Goal: Task Accomplishment & Management: Complete application form

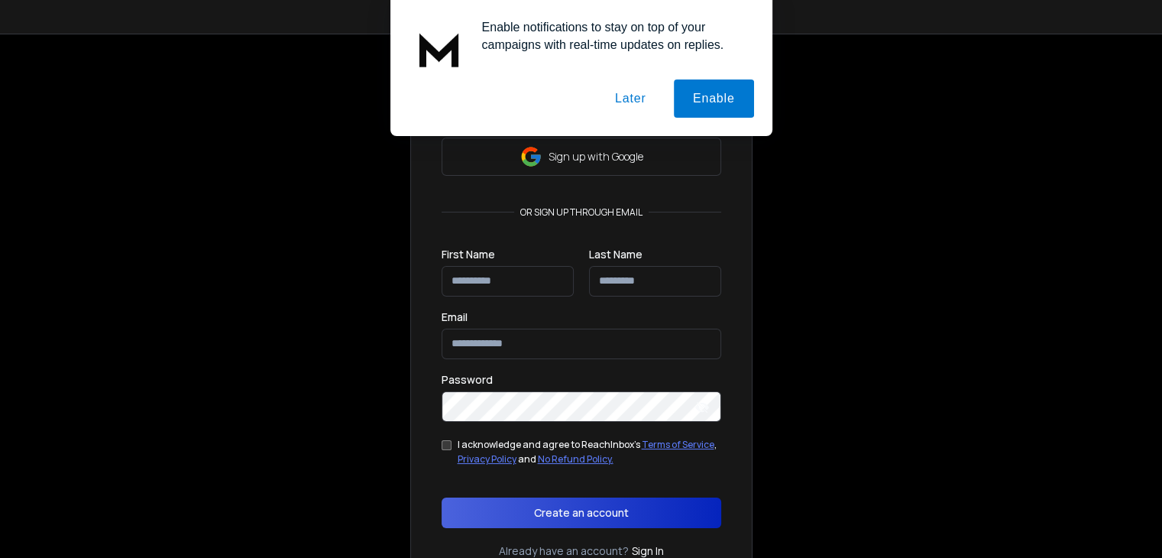
click at [637, 95] on button "Later" at bounding box center [630, 98] width 69 height 38
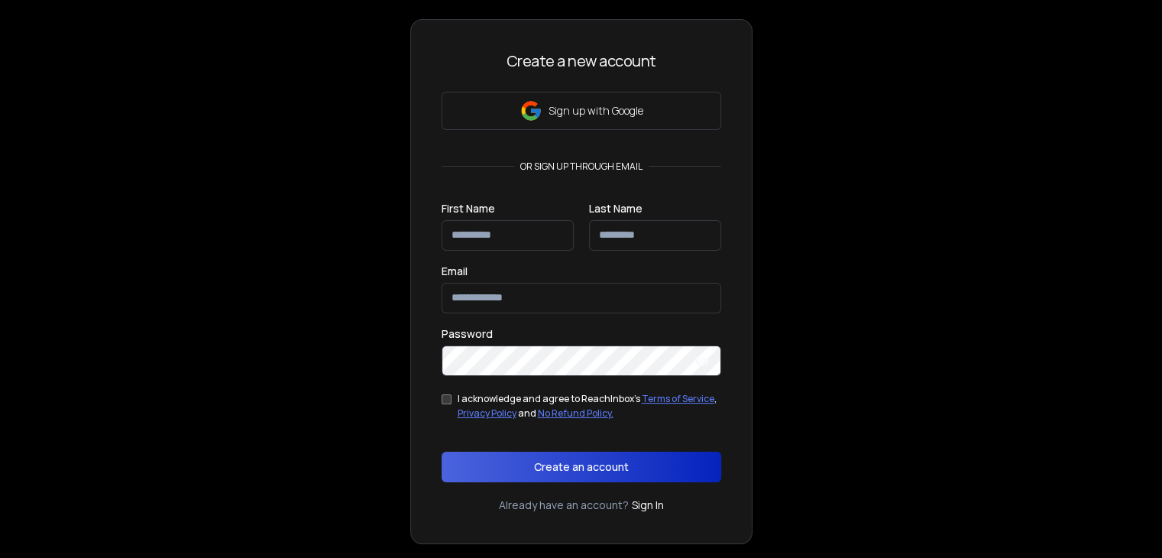
scroll to position [10, 0]
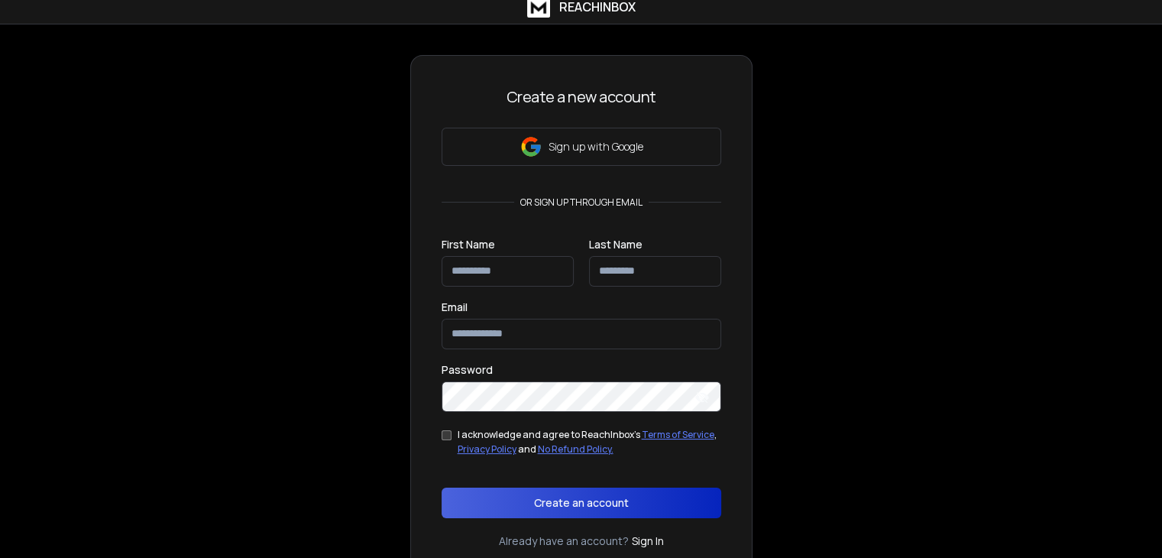
click at [519, 274] on input "text" at bounding box center [508, 271] width 132 height 31
type input "*****"
type input "*********"
click at [523, 336] on input "email" at bounding box center [582, 334] width 280 height 31
type input "**********"
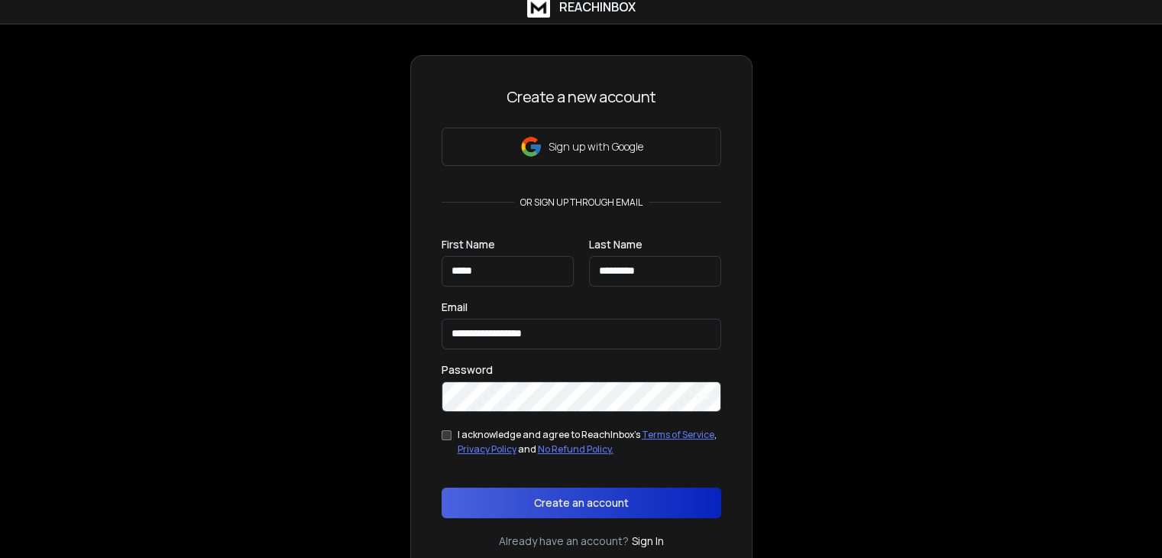
click at [709, 397] on div at bounding box center [706, 397] width 23 height 14
click at [451, 436] on div "I acknowledge and agree to ReachInbox's Terms of Service , Privacy Policy and N…" at bounding box center [582, 442] width 280 height 30
click at [571, 493] on button "Create an account" at bounding box center [582, 502] width 280 height 31
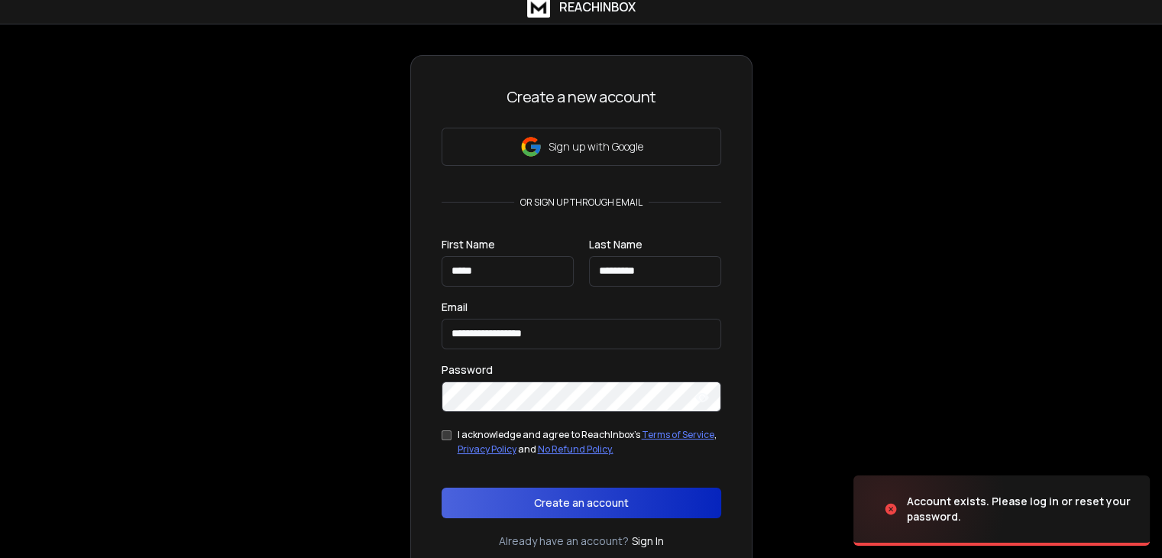
click at [650, 541] on link "Sign In" at bounding box center [648, 540] width 32 height 15
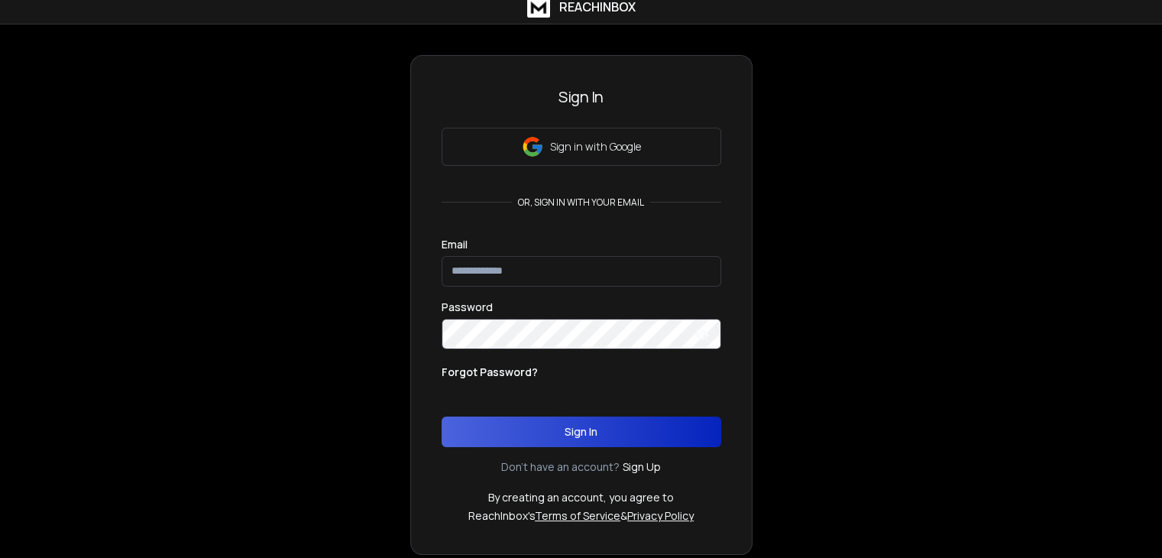
type input "**********"
click at [574, 438] on button "Sign In" at bounding box center [582, 431] width 280 height 31
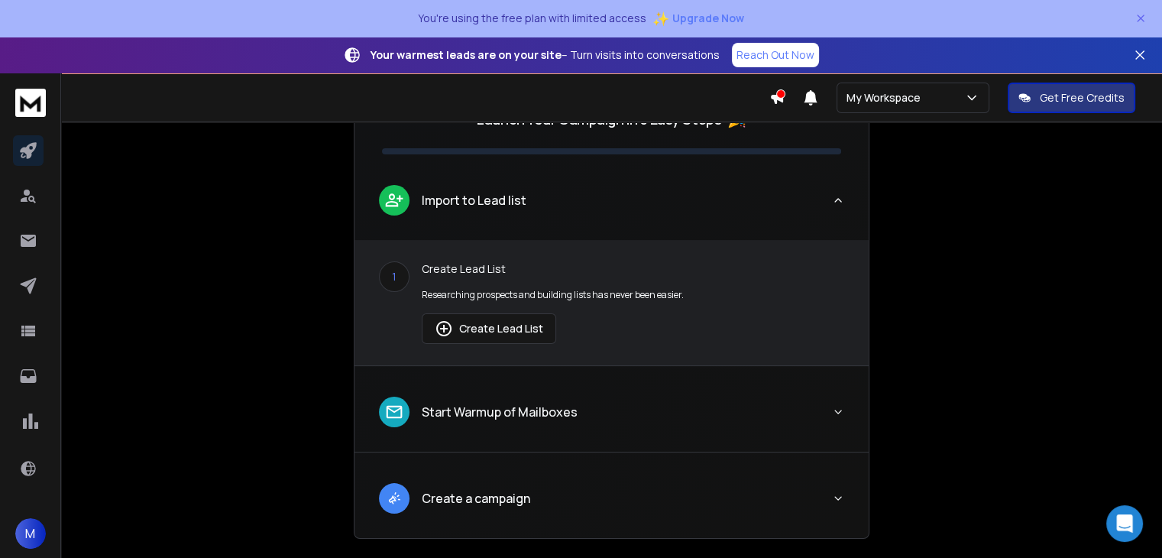
scroll to position [184, 0]
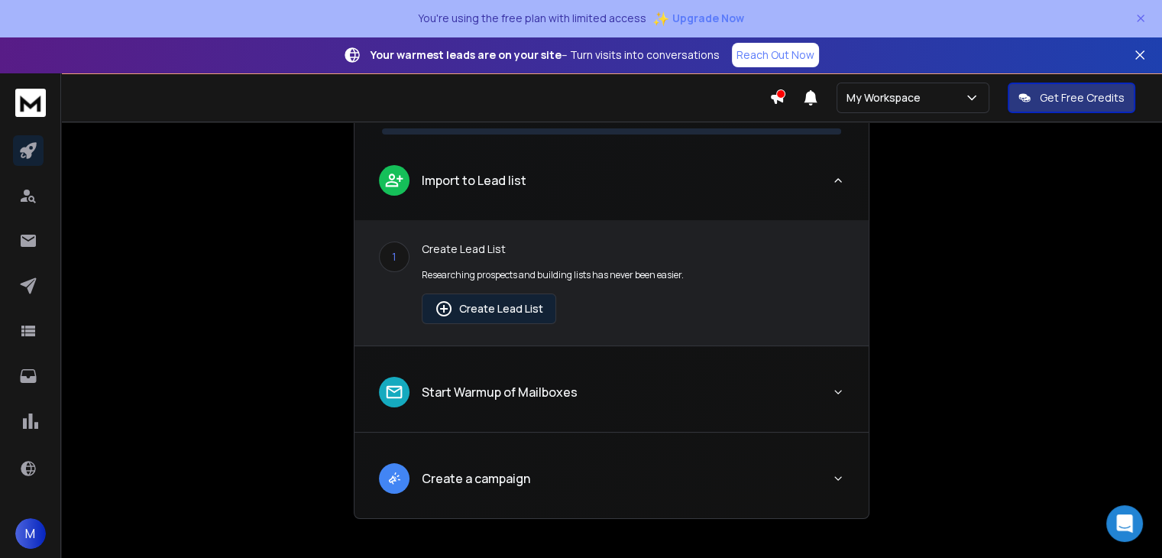
click at [491, 312] on button "Create Lead List" at bounding box center [489, 308] width 134 height 31
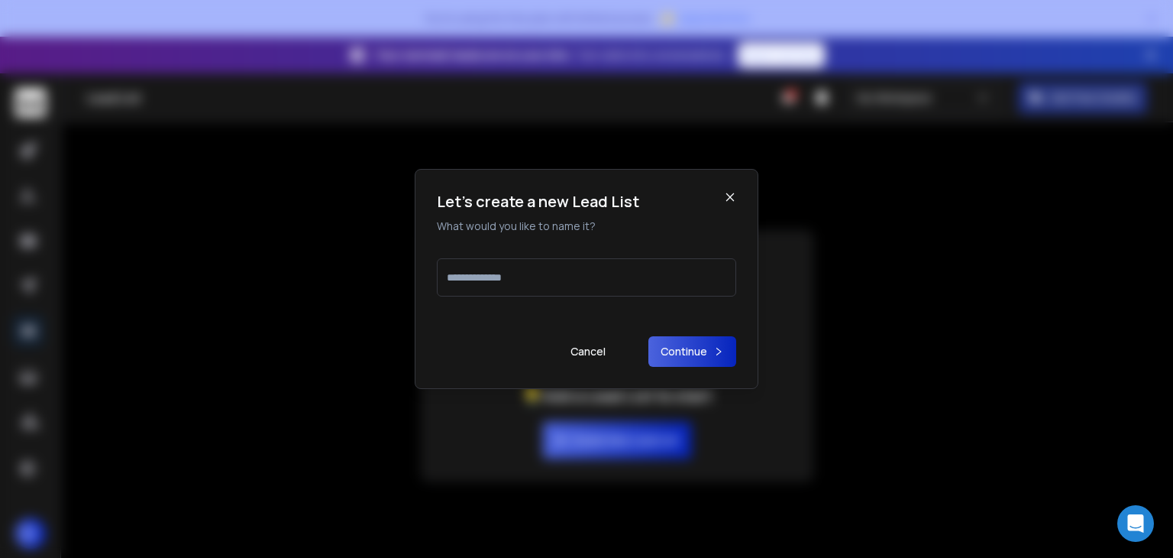
click at [486, 283] on input at bounding box center [586, 277] width 299 height 38
type input "*"
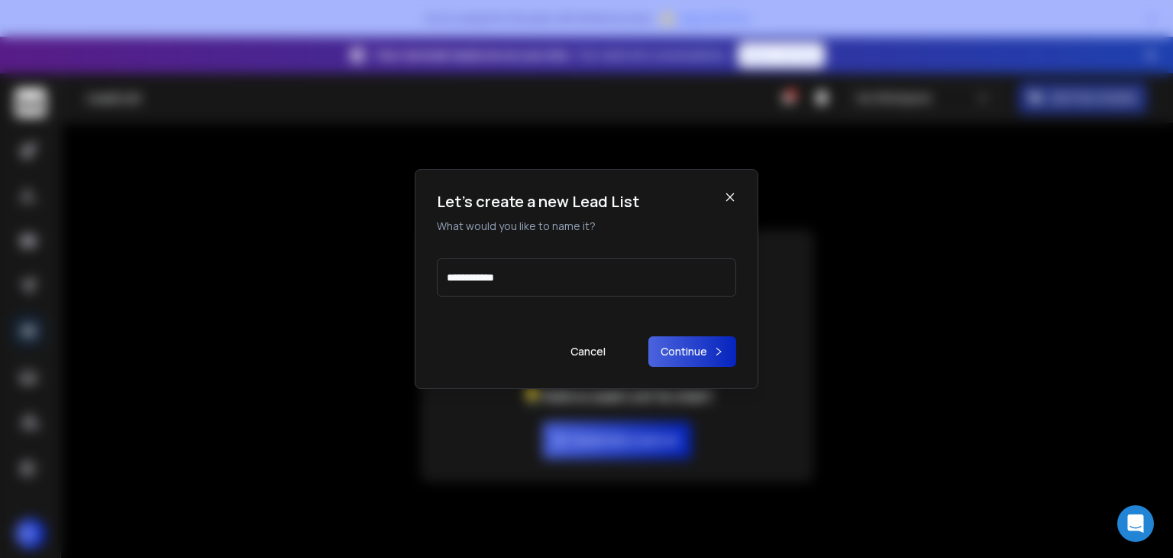
type input "**********"
click at [687, 343] on button "Continue" at bounding box center [693, 351] width 88 height 31
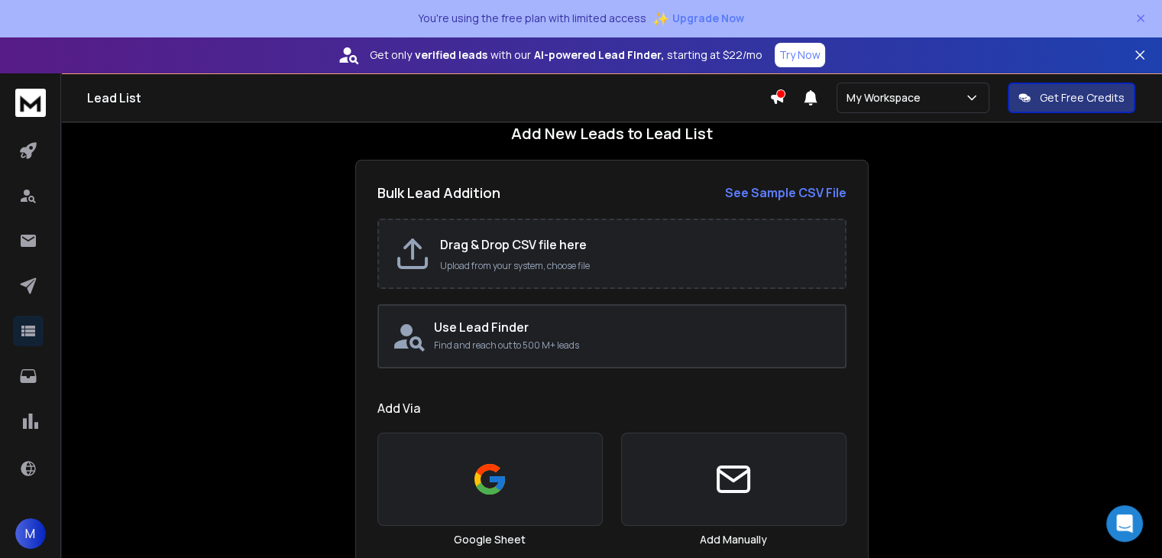
scroll to position [40, 0]
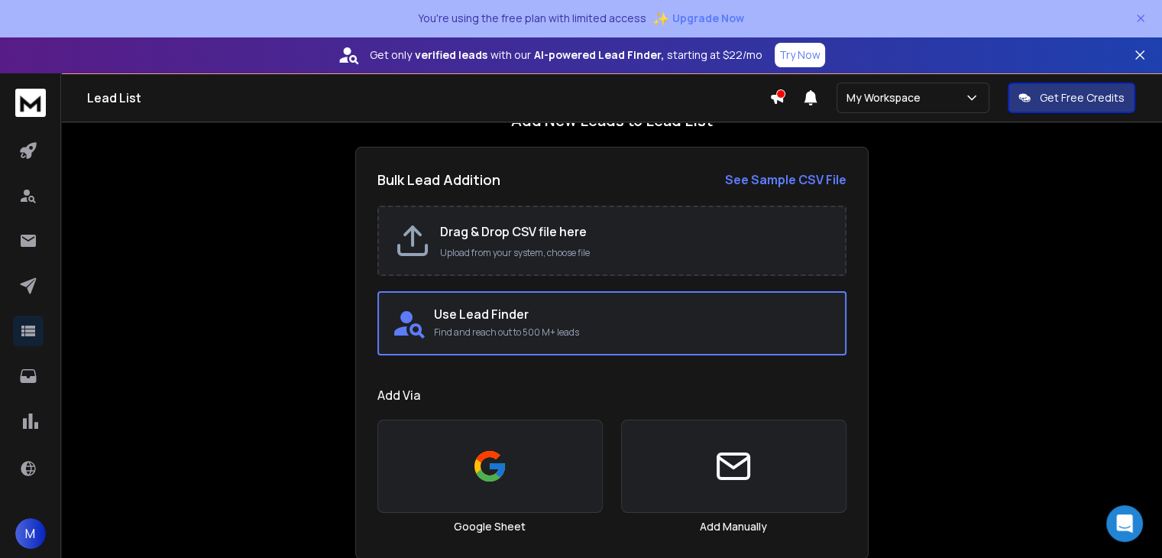
click at [455, 316] on h2 "Use Lead Finder" at bounding box center [633, 314] width 399 height 18
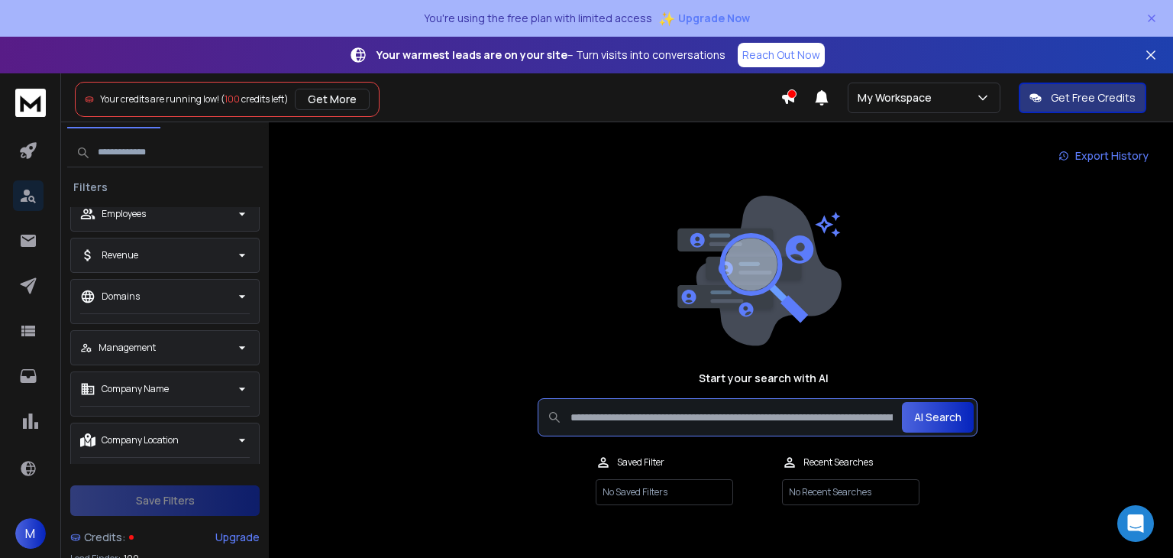
scroll to position [44, 0]
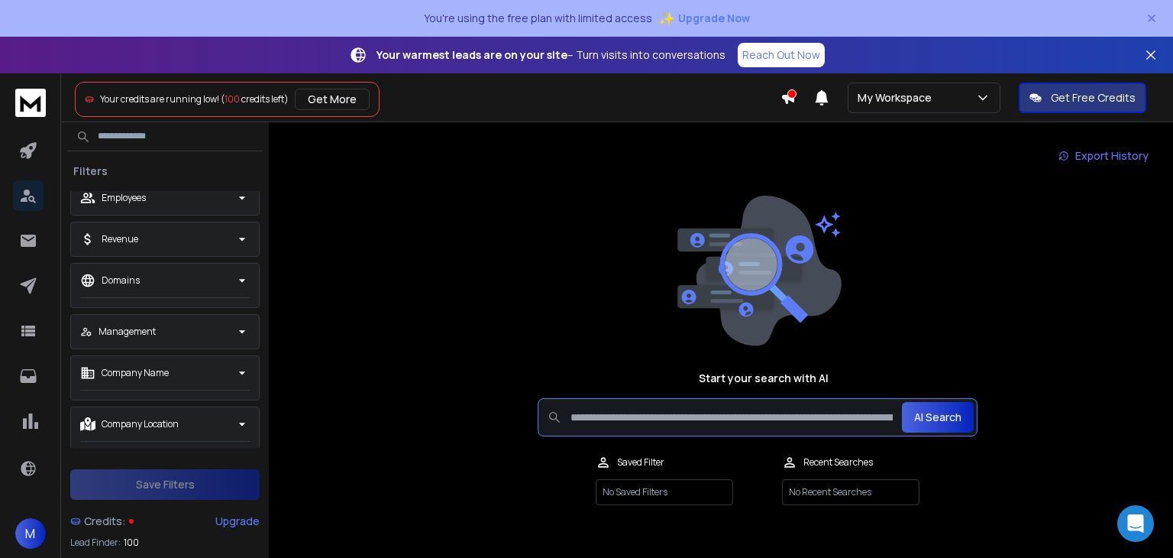
click at [137, 418] on p "Company Location" at bounding box center [140, 424] width 77 height 12
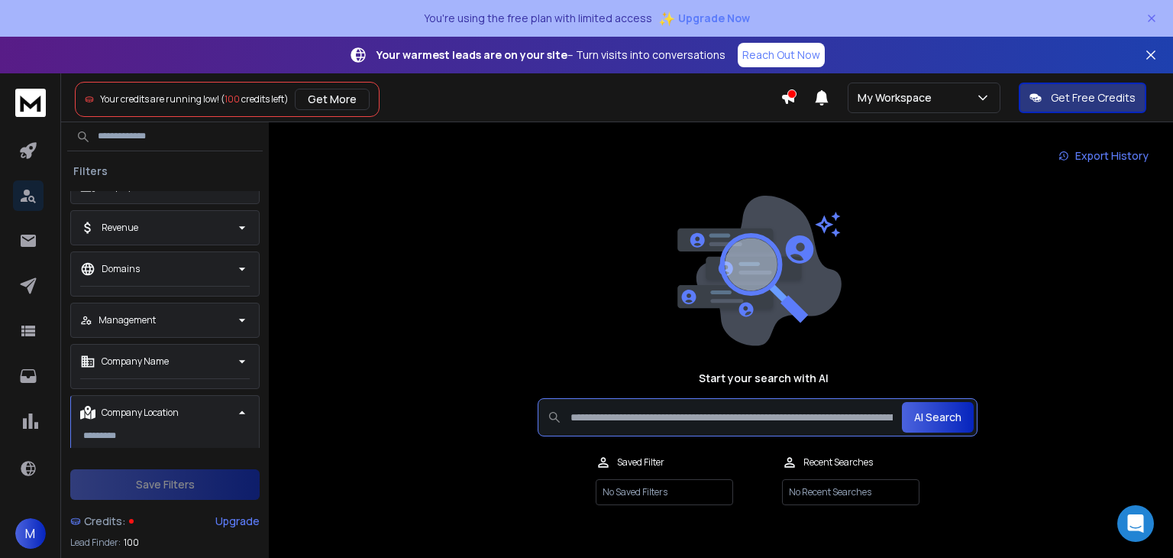
click at [141, 408] on p "Company Location" at bounding box center [140, 412] width 77 height 12
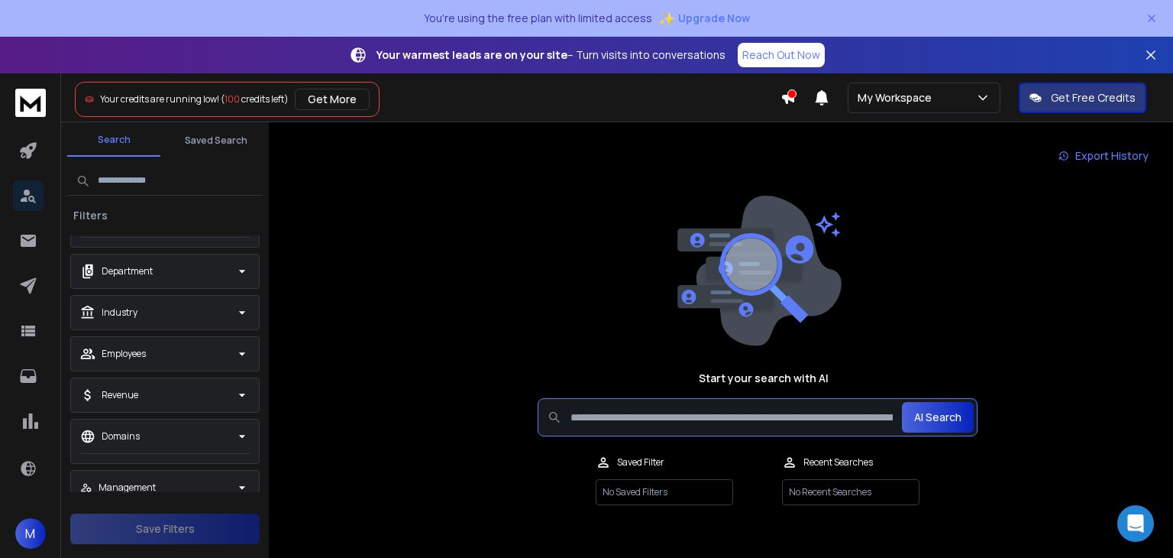
scroll to position [196, 0]
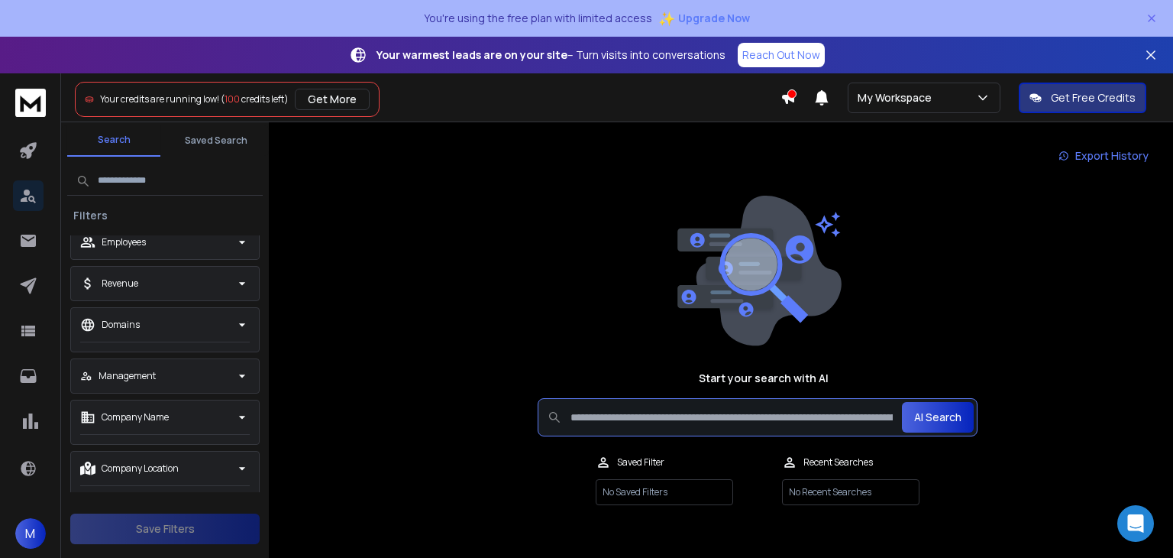
click at [183, 363] on div "Management" at bounding box center [164, 375] width 189 height 35
click at [198, 371] on div "Management" at bounding box center [165, 375] width 170 height 15
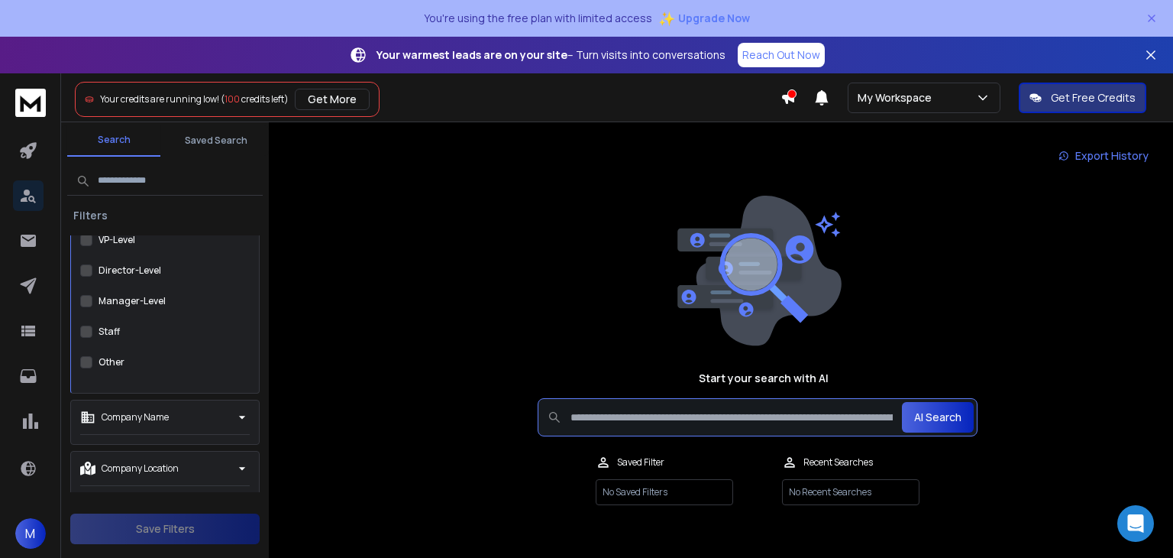
scroll to position [244, 0]
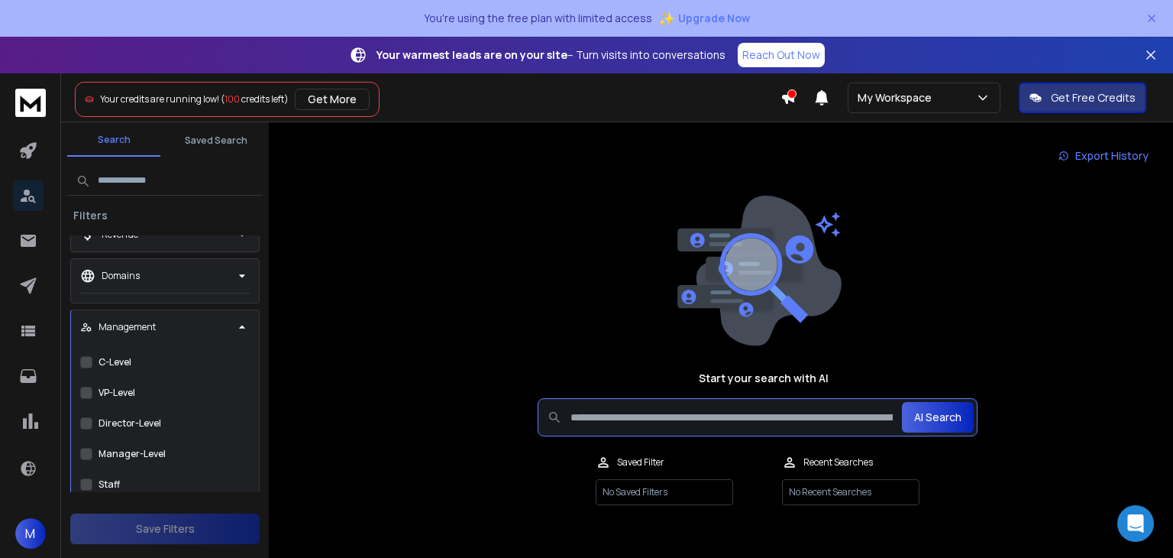
click at [239, 324] on icon at bounding box center [242, 326] width 15 height 15
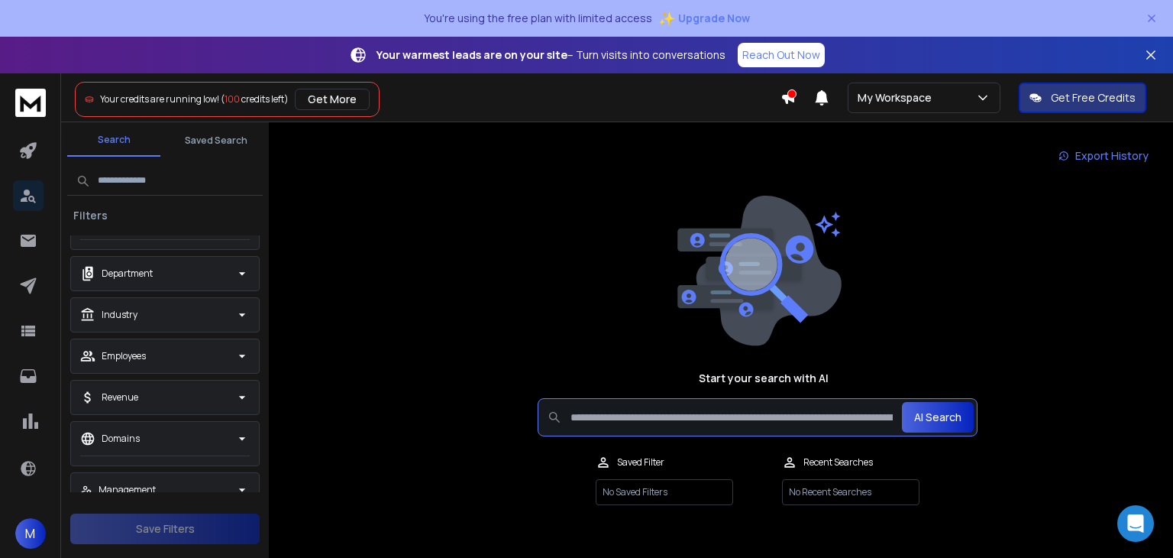
scroll to position [43, 0]
click at [209, 397] on div "Employees" at bounding box center [165, 394] width 170 height 15
click at [209, 396] on div "Employees" at bounding box center [165, 394] width 170 height 15
click at [225, 364] on div "Industry" at bounding box center [164, 353] width 189 height 35
click at [235, 355] on icon at bounding box center [242, 353] width 15 height 15
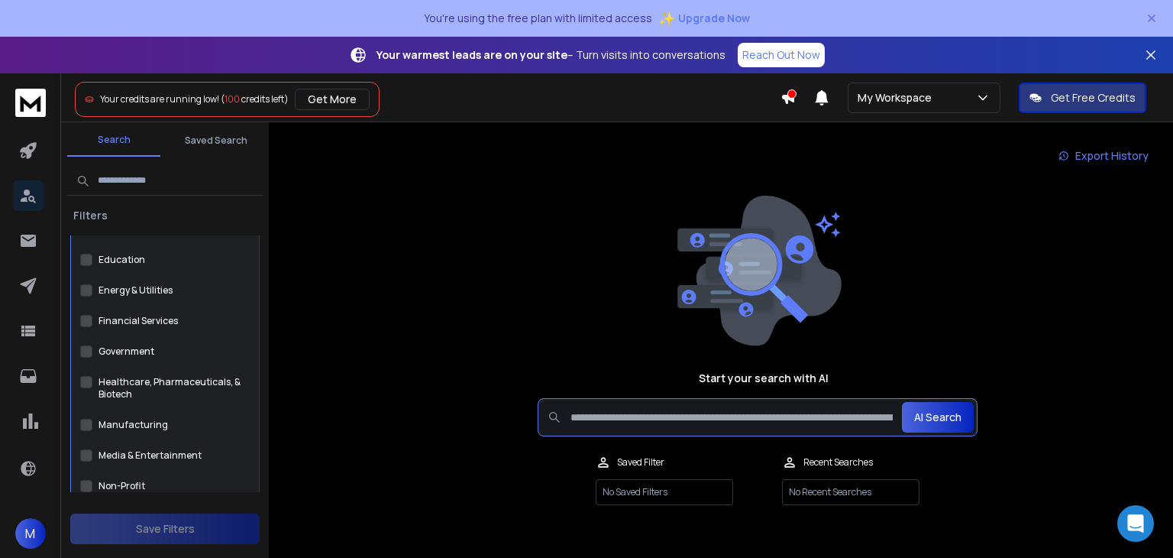
scroll to position [272, 0]
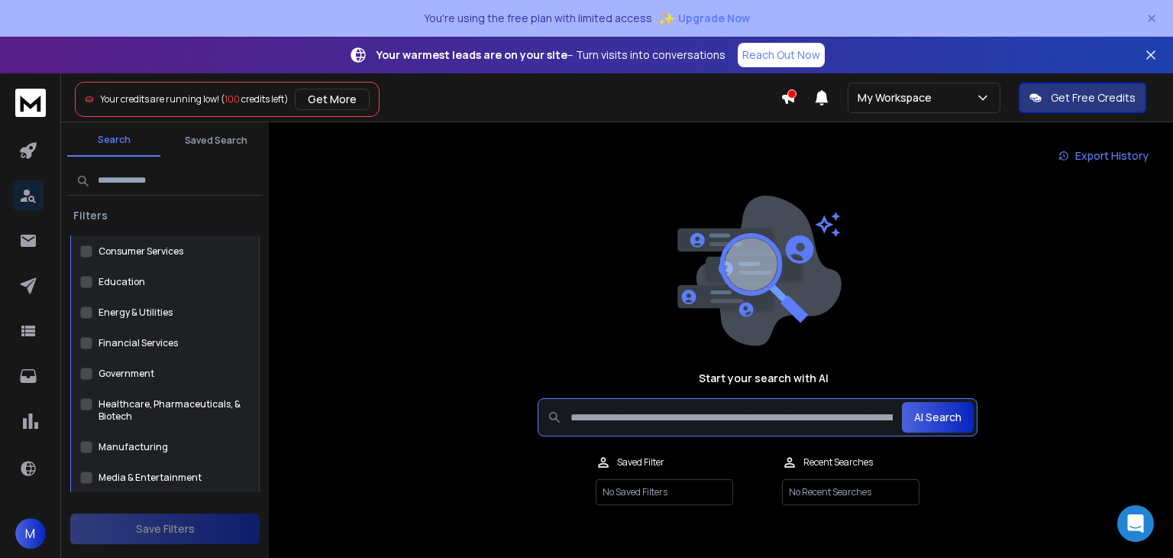
click at [85, 310] on Utilities "Energy & Utilities" at bounding box center [86, 312] width 12 height 12
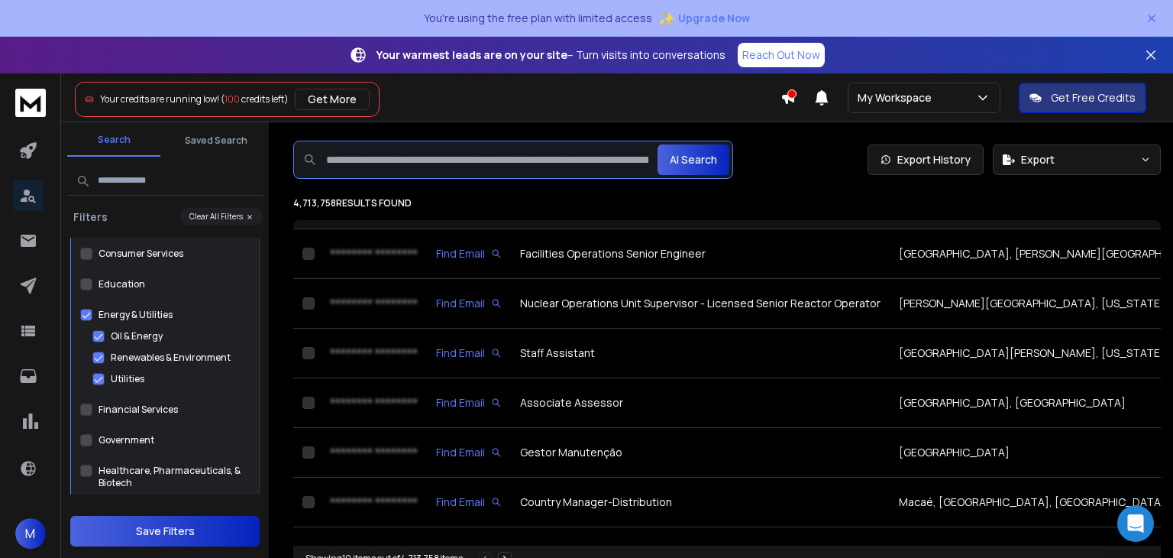
scroll to position [227, 0]
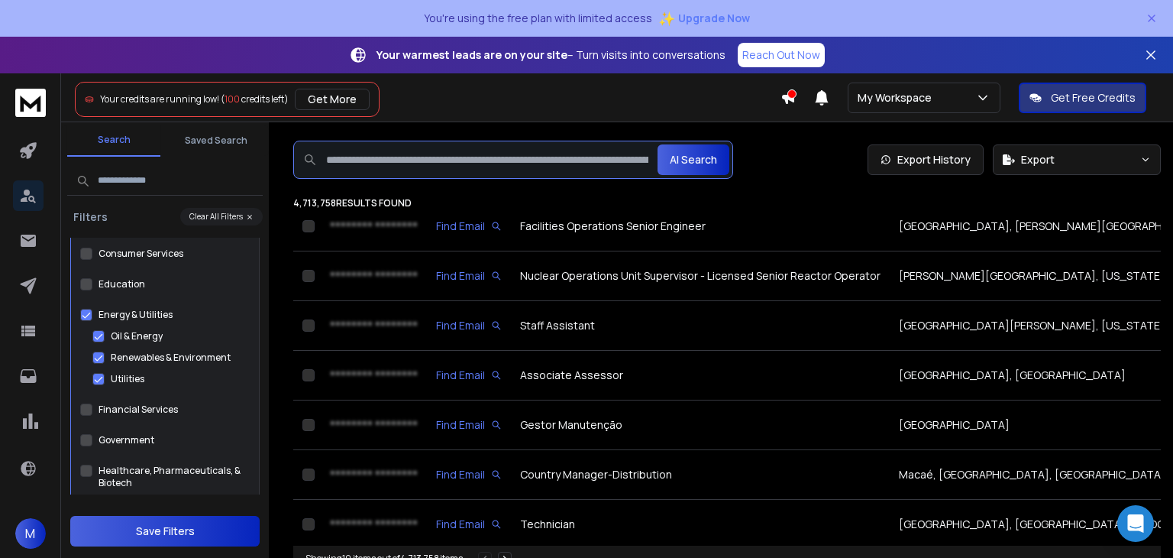
click at [99, 334] on Energy "Oil & Energy" at bounding box center [98, 336] width 12 height 12
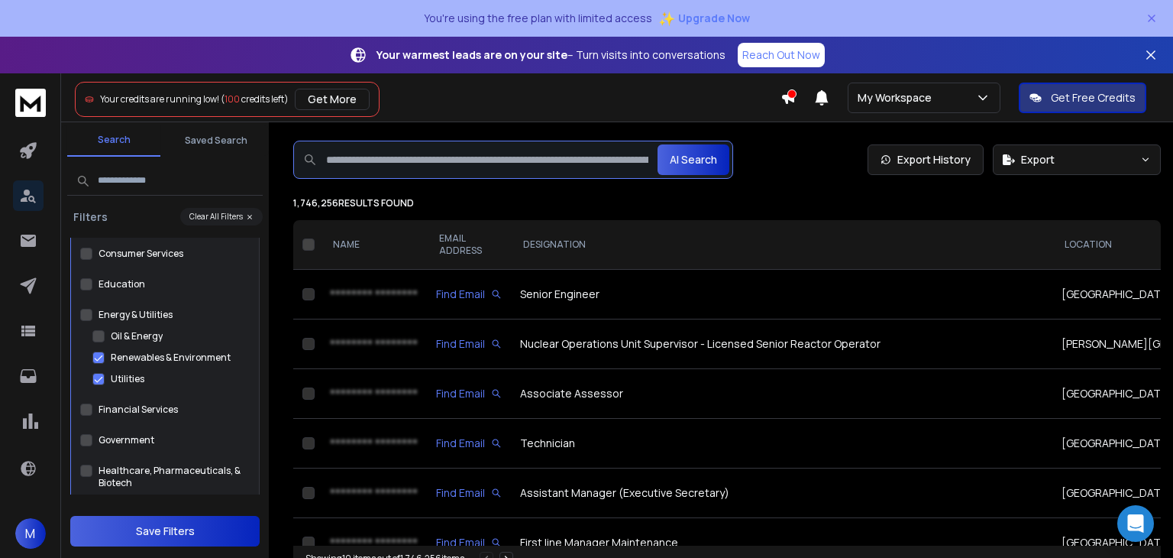
click at [98, 377] on button "Utilities" at bounding box center [98, 379] width 12 height 12
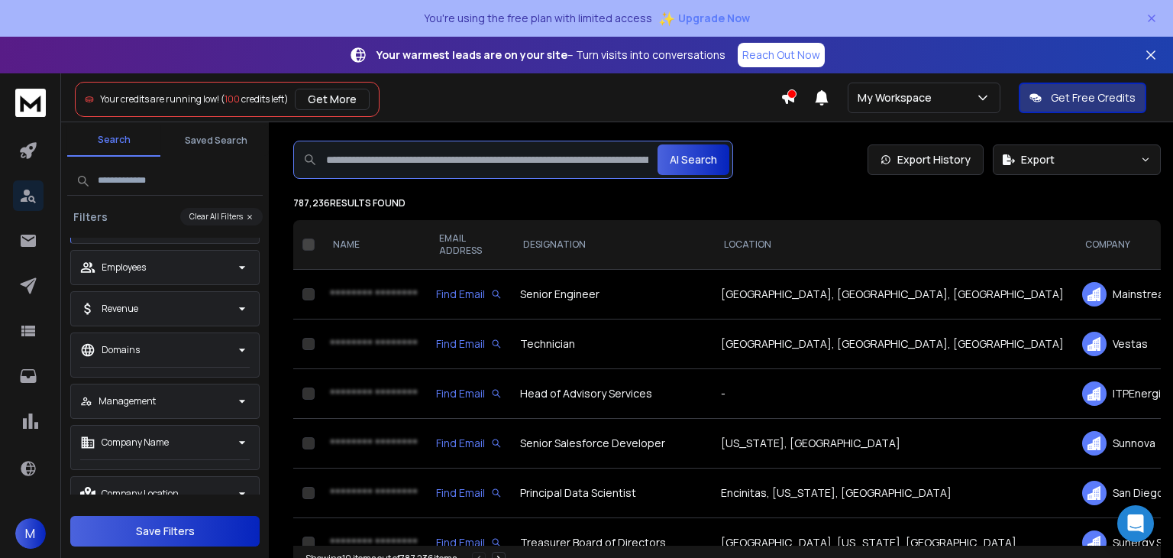
scroll to position [901, 0]
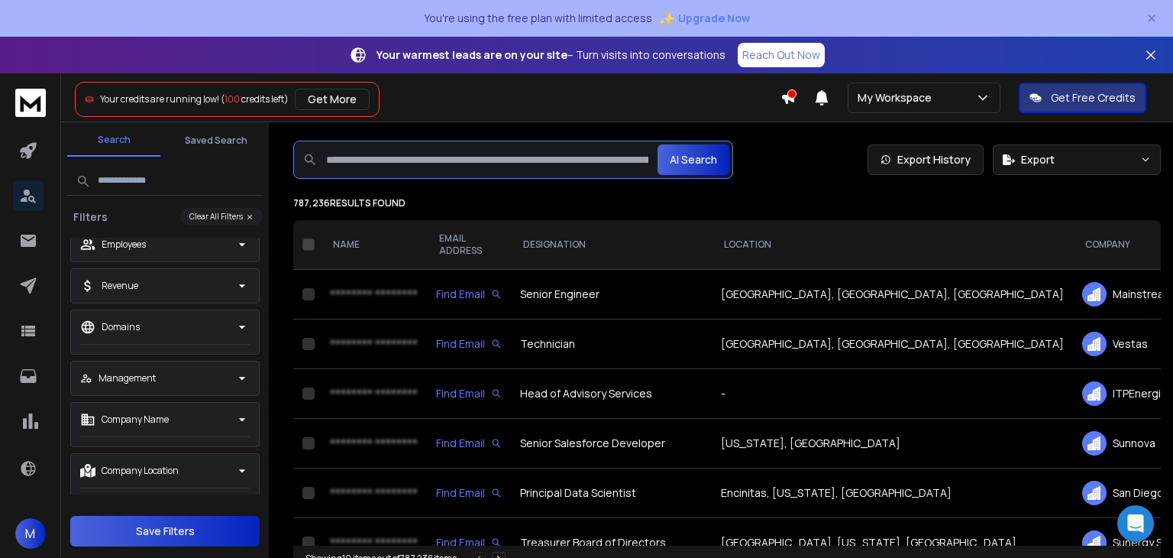
click at [235, 474] on icon at bounding box center [242, 470] width 15 height 15
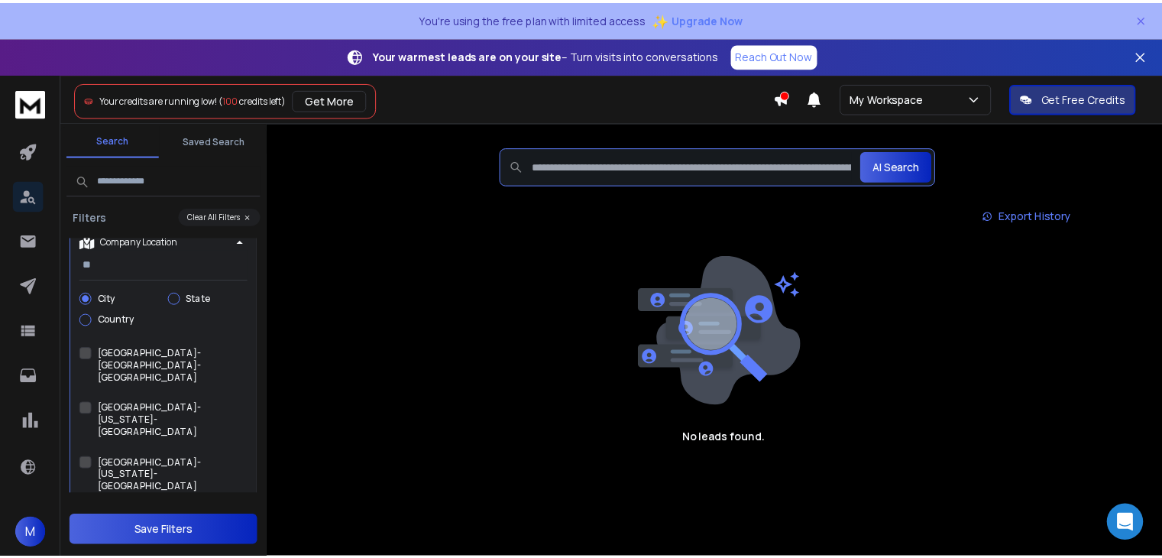
scroll to position [1140, 0]
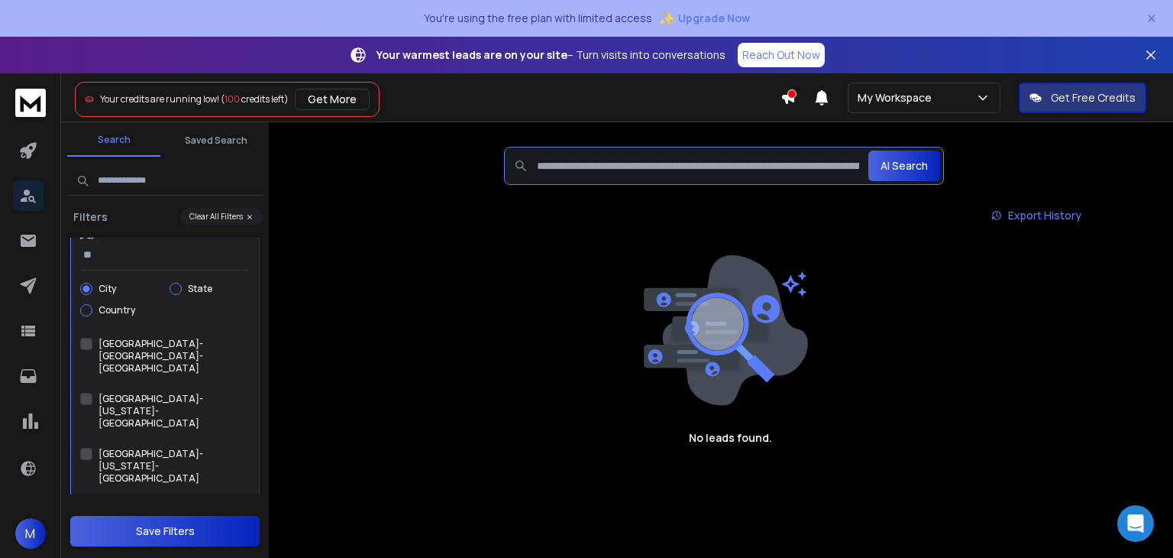
type input "**"
click at [86, 344] on button "Bengaluru-Karnataka-India" at bounding box center [86, 344] width 12 height 12
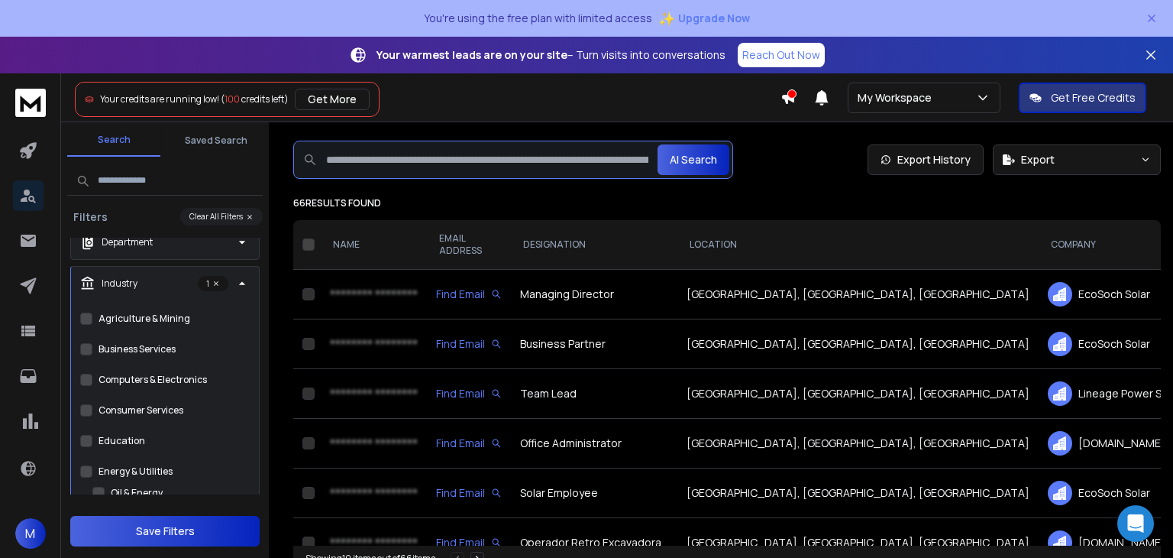
scroll to position [112, 0]
click at [144, 326] on label "Agriculture & Mining" at bounding box center [145, 322] width 92 height 12
click at [92, 326] on Mining "Agriculture & Mining" at bounding box center [86, 322] width 12 height 12
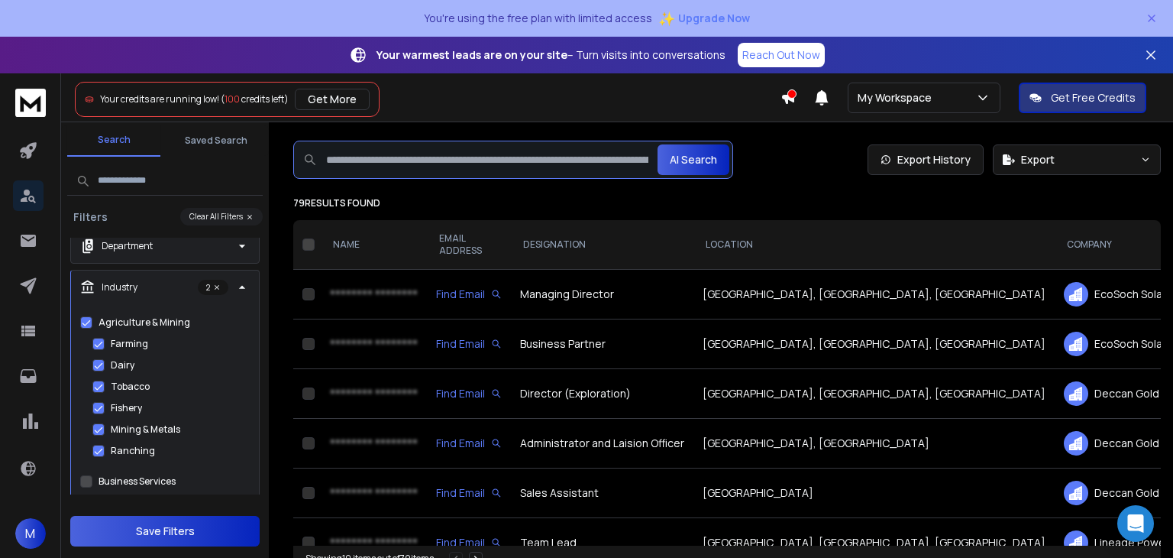
click at [117, 343] on label "Farming" at bounding box center [129, 344] width 37 height 12
click at [105, 343] on button "Farming" at bounding box center [98, 344] width 12 height 12
click at [122, 387] on label "Tobacco" at bounding box center [130, 386] width 39 height 12
click at [105, 387] on button "Tobacco" at bounding box center [98, 386] width 12 height 12
click at [129, 451] on label "Ranching" at bounding box center [133, 451] width 44 height 12
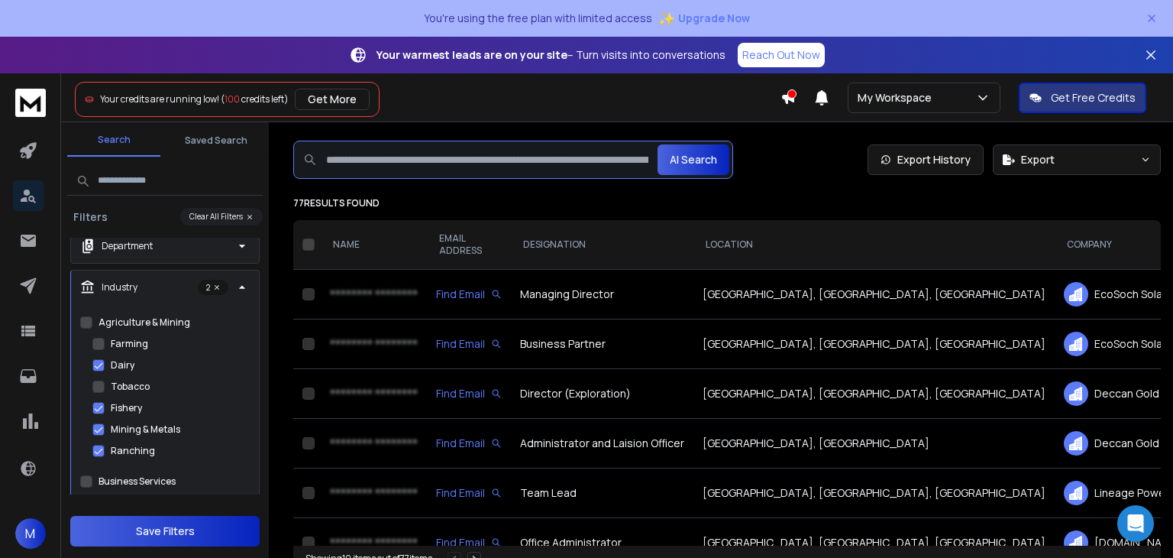
click at [105, 451] on button "Ranching" at bounding box center [98, 451] width 12 height 12
click at [151, 429] on label "Mining & Metals" at bounding box center [146, 429] width 70 height 12
click at [105, 429] on Metals "Mining & Metals" at bounding box center [98, 429] width 12 height 12
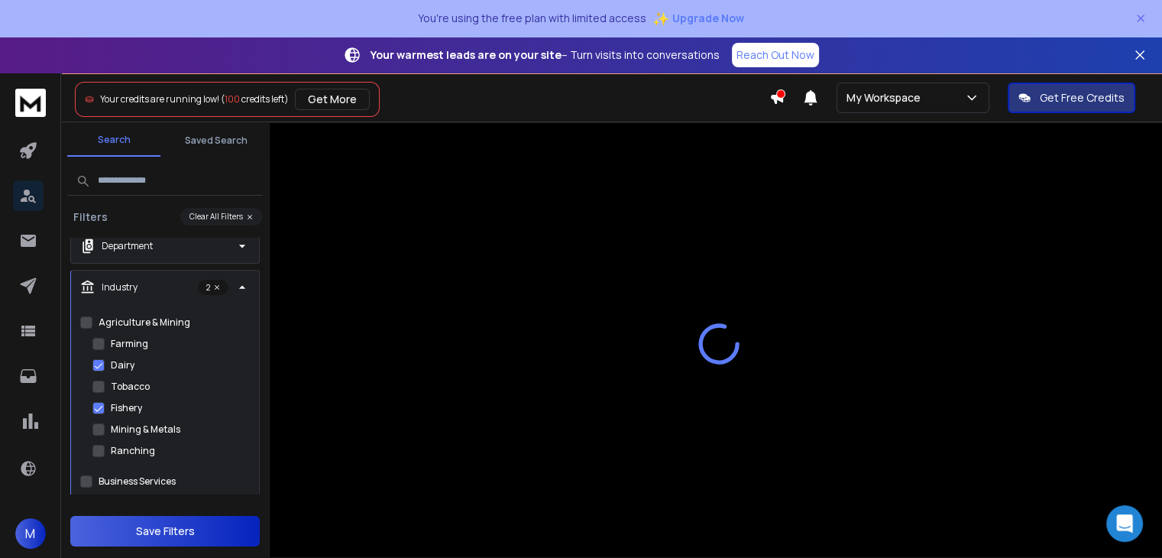
click at [137, 406] on label "Fishery" at bounding box center [126, 408] width 31 height 12
click at [105, 406] on button "Fishery" at bounding box center [98, 408] width 12 height 12
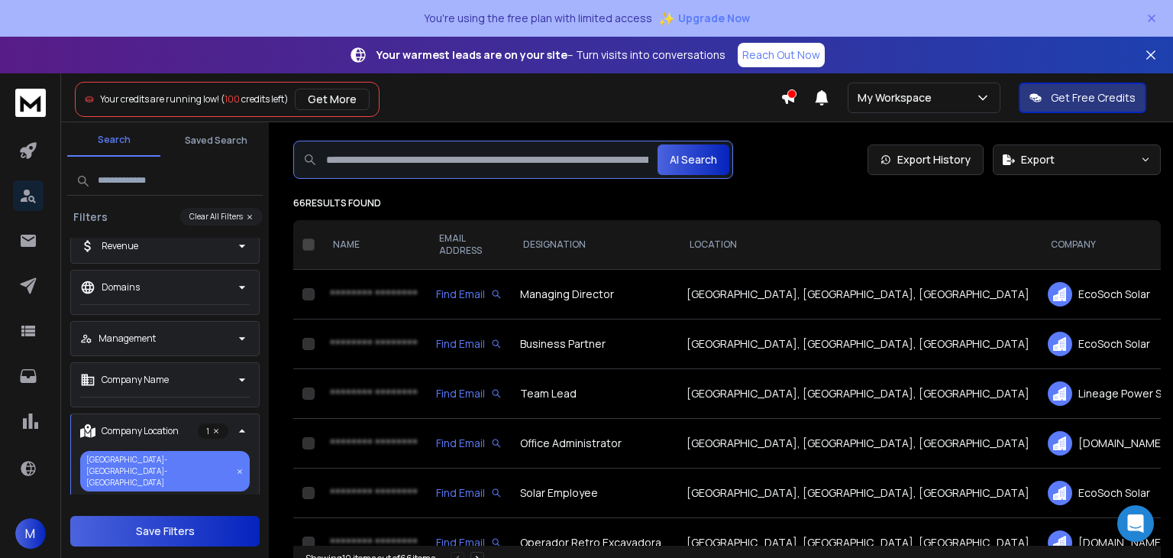
scroll to position [993, 0]
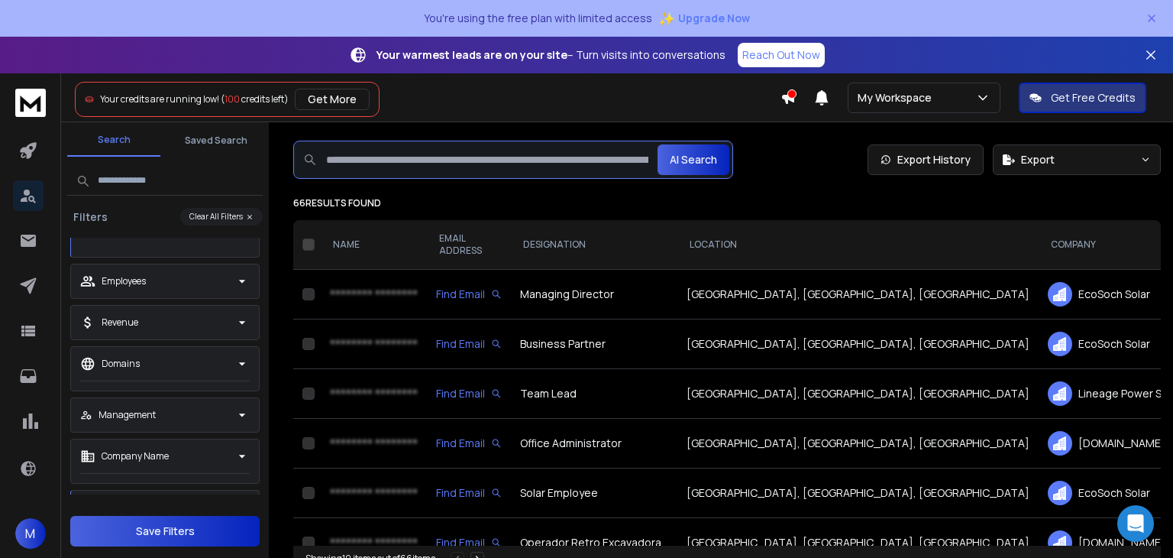
click at [153, 409] on p "Management" at bounding box center [127, 415] width 57 height 12
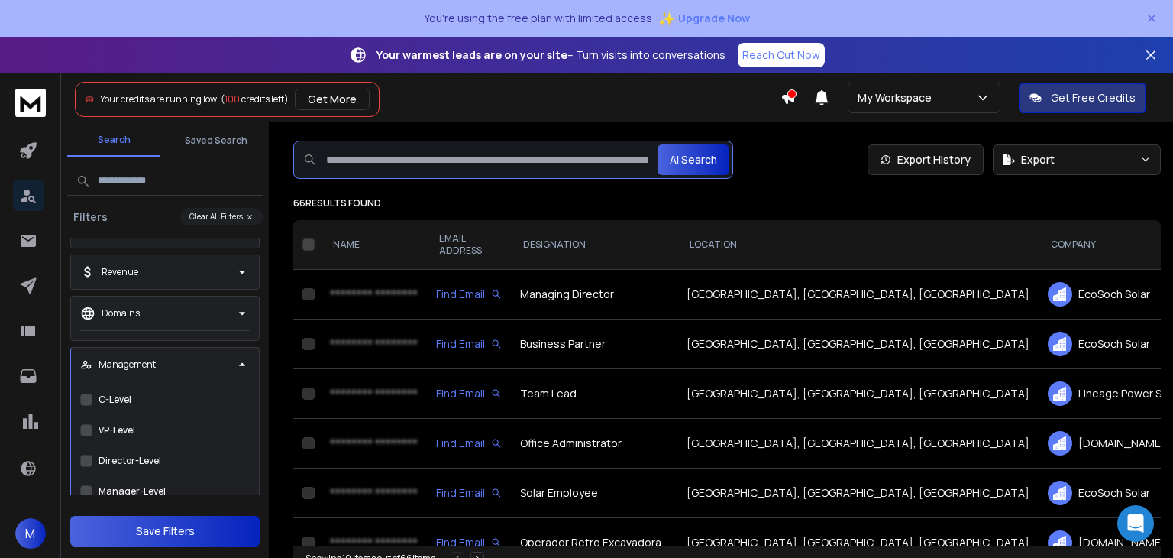
scroll to position [1069, 0]
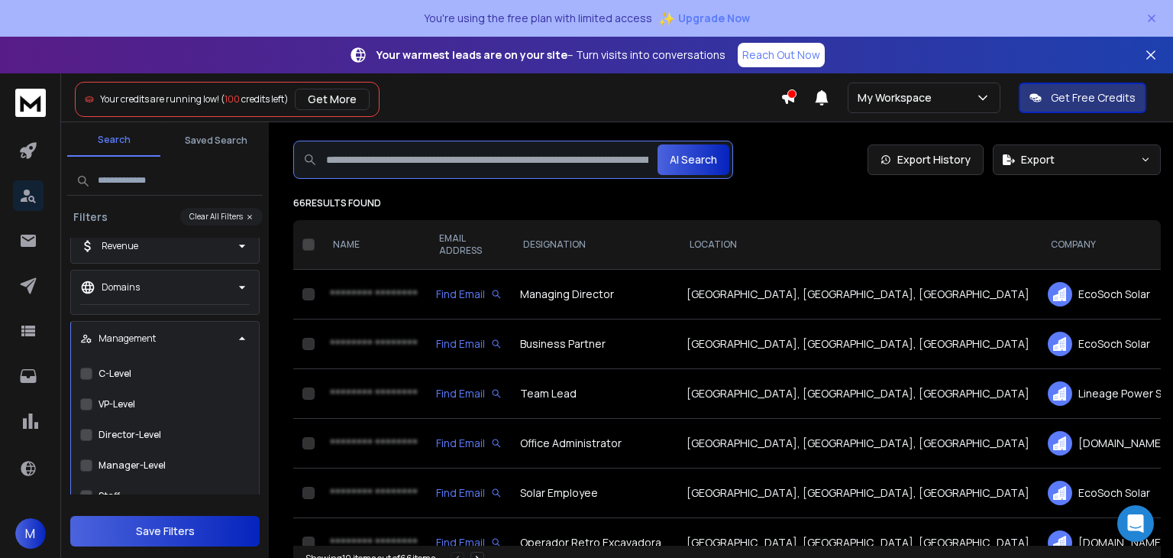
click at [89, 374] on button "C-Level" at bounding box center [86, 373] width 12 height 12
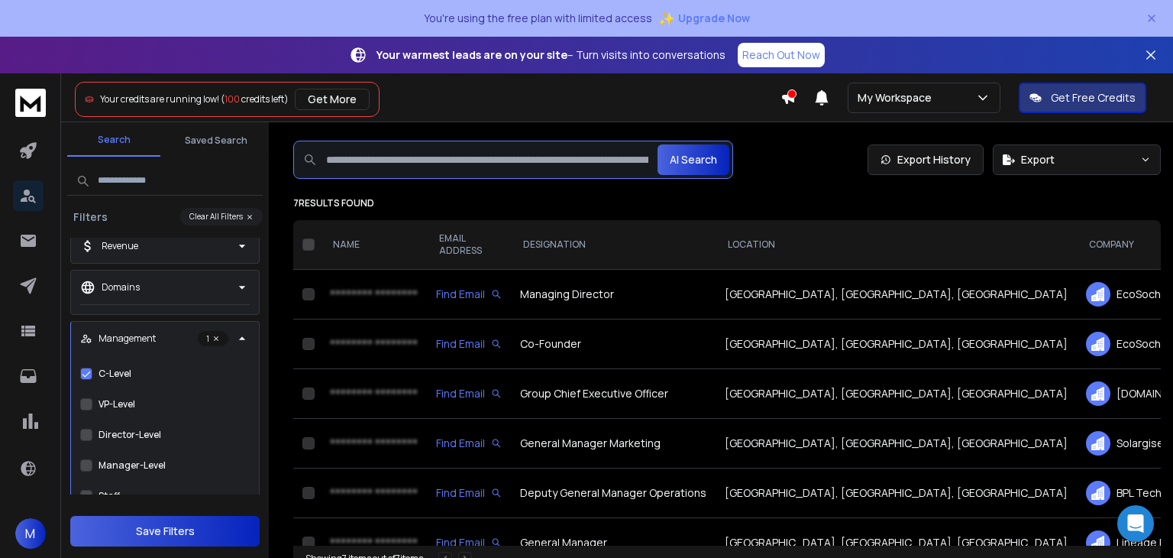
click at [83, 406] on button "VP-Level" at bounding box center [86, 404] width 12 height 12
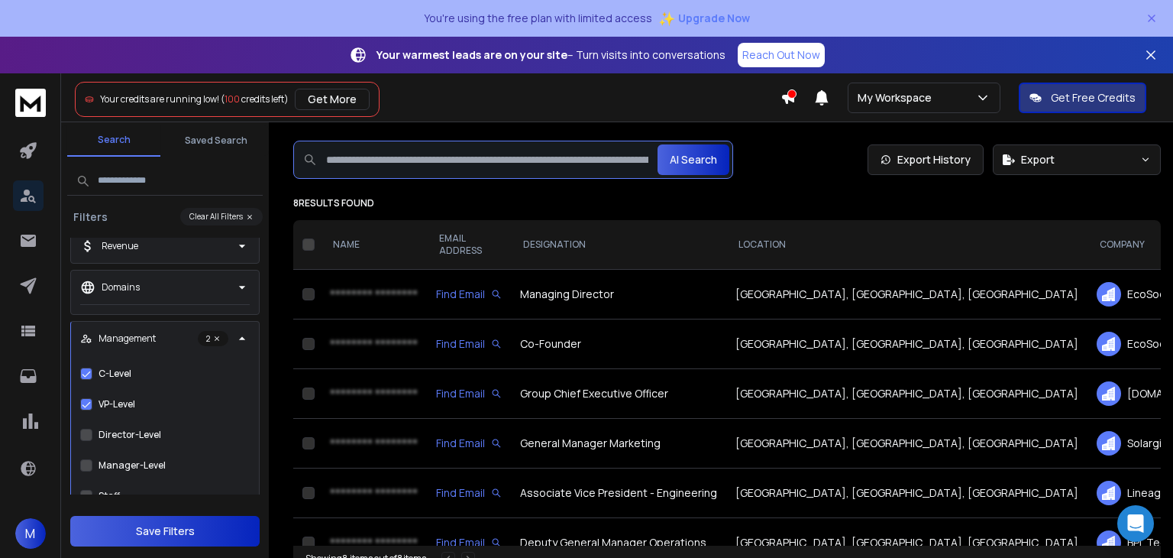
click at [86, 432] on button "Director-Level" at bounding box center [86, 435] width 12 height 12
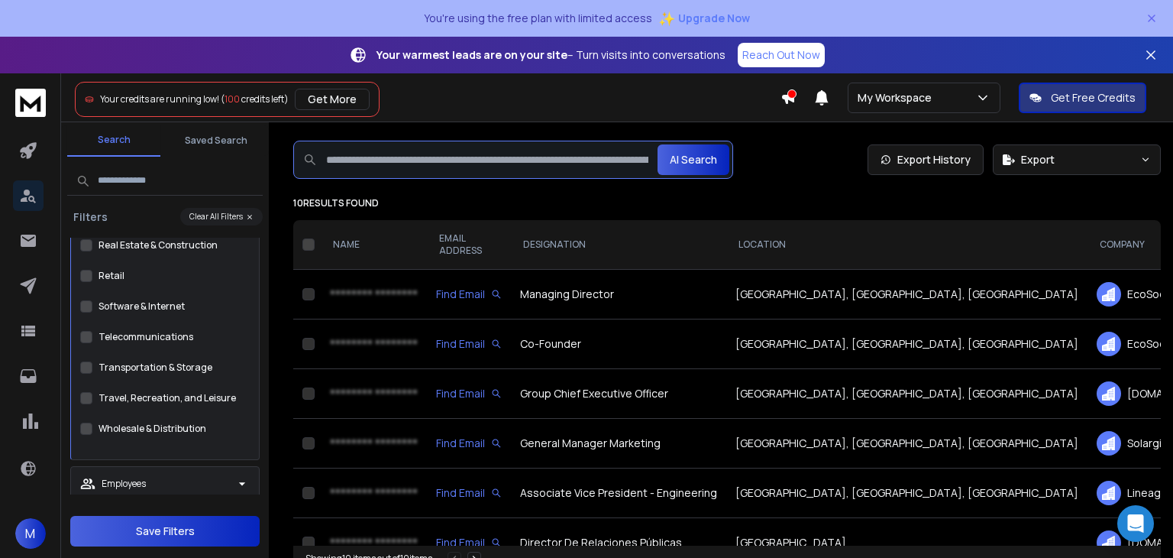
scroll to position [764, 0]
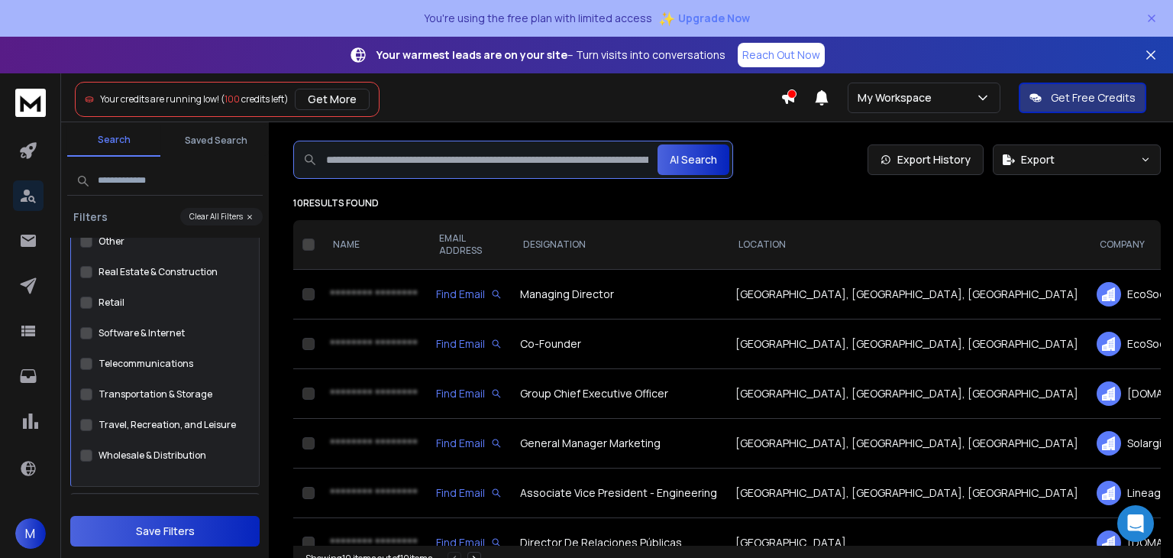
click at [131, 298] on div "Retail" at bounding box center [165, 302] width 170 height 12
click at [112, 298] on label "Retail" at bounding box center [112, 302] width 26 height 12
click at [92, 298] on button "Retail" at bounding box center [86, 302] width 12 height 12
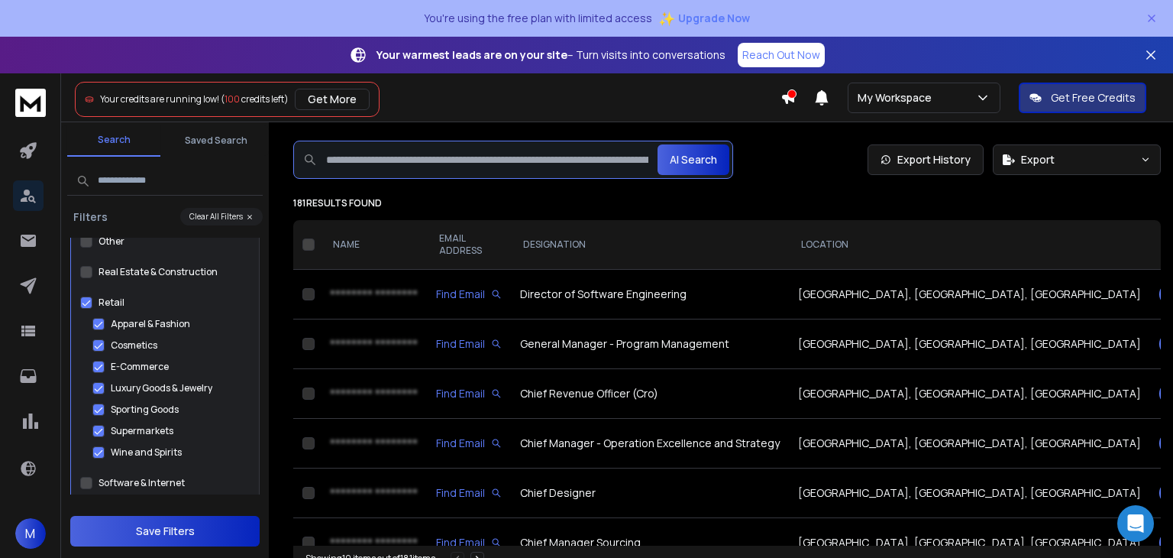
click at [102, 325] on Fashion "Apparel & Fashion" at bounding box center [98, 324] width 12 height 12
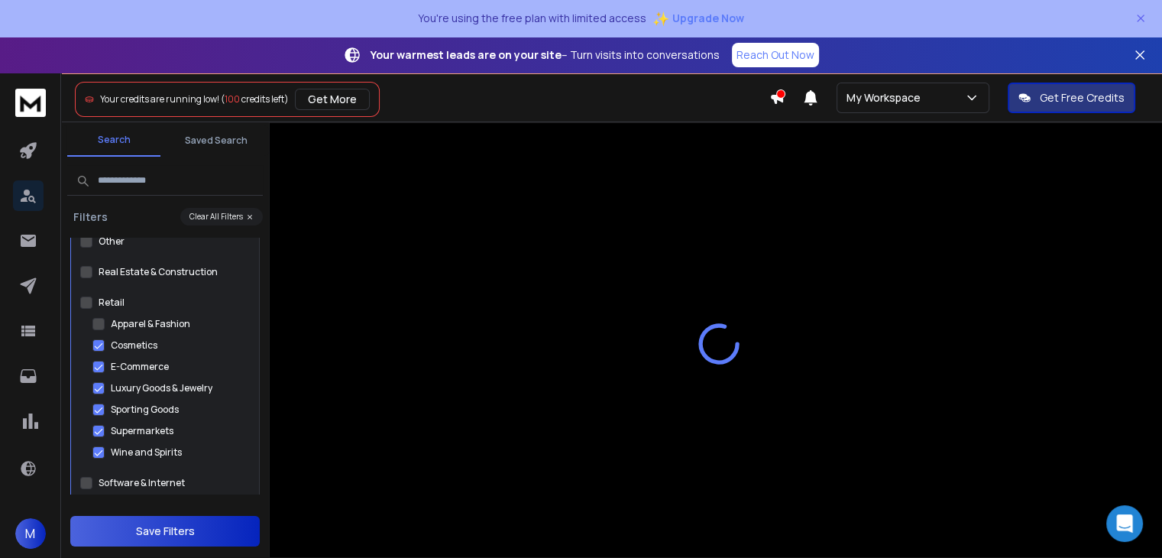
click at [101, 342] on button "Cosmetics" at bounding box center [98, 345] width 12 height 12
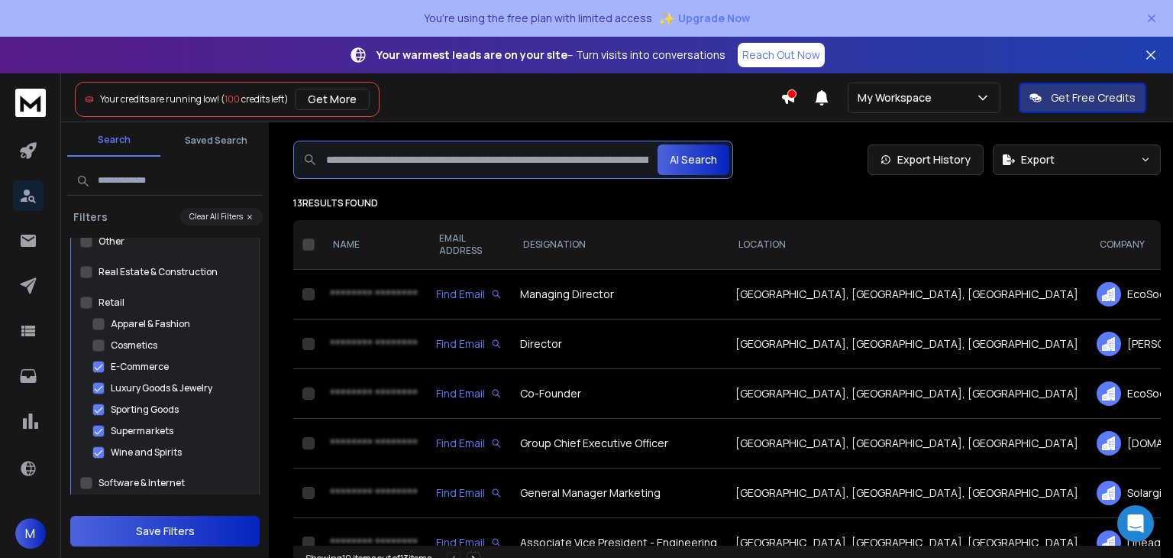
click at [98, 366] on button "E-Commerce" at bounding box center [98, 367] width 12 height 12
click at [99, 448] on Spirits "Wine and Spirits" at bounding box center [98, 452] width 12 height 12
click at [98, 384] on Jewelry "Luxury Goods & Jewelry" at bounding box center [98, 388] width 12 height 12
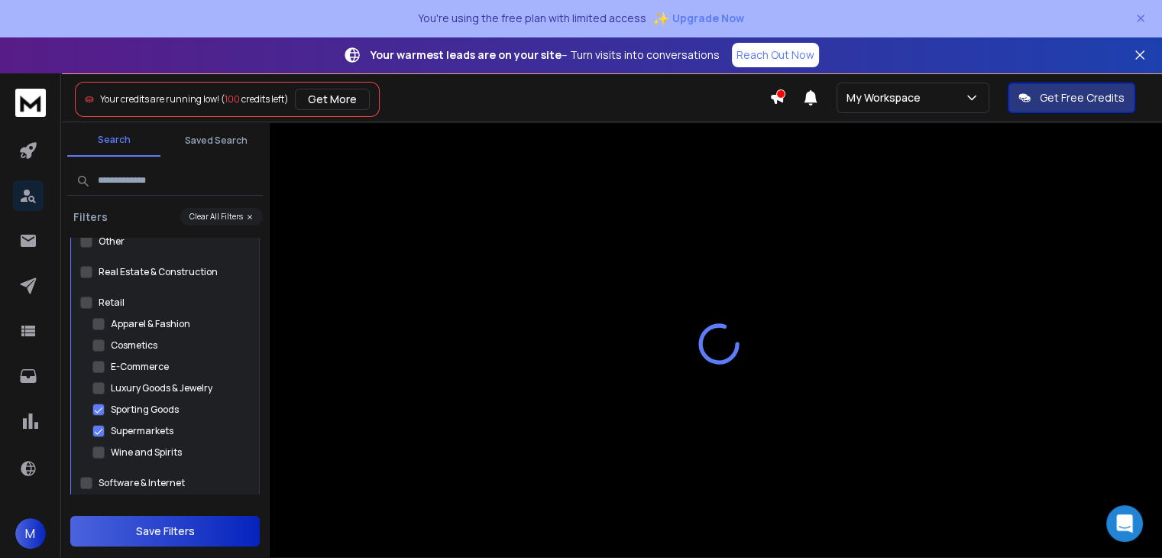
click at [99, 403] on Goods "Sporting Goods" at bounding box center [98, 409] width 12 height 12
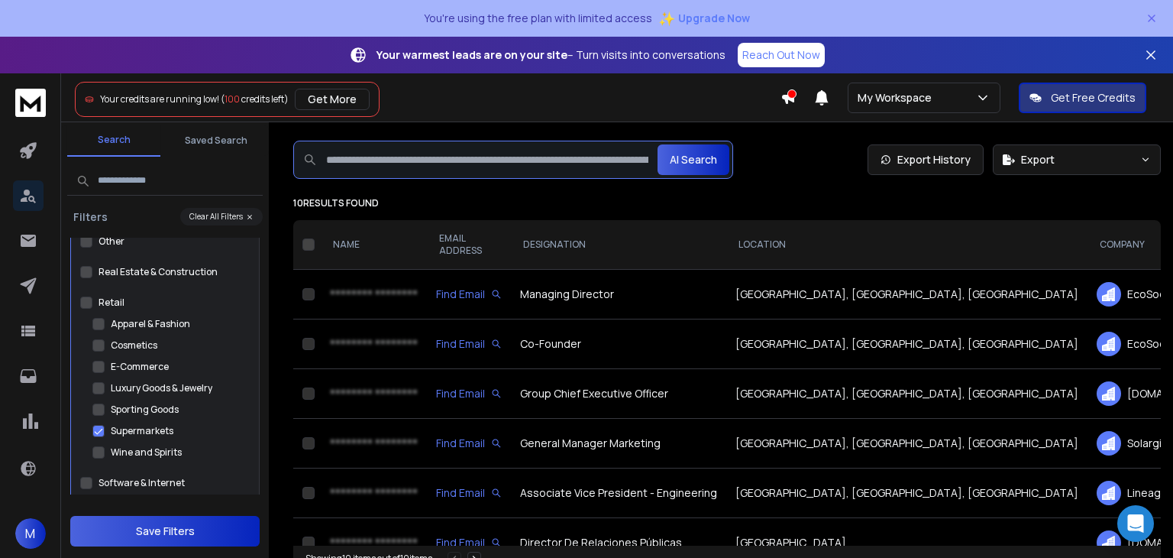
click at [97, 450] on Spirits "Wine and Spirits" at bounding box center [98, 452] width 12 height 12
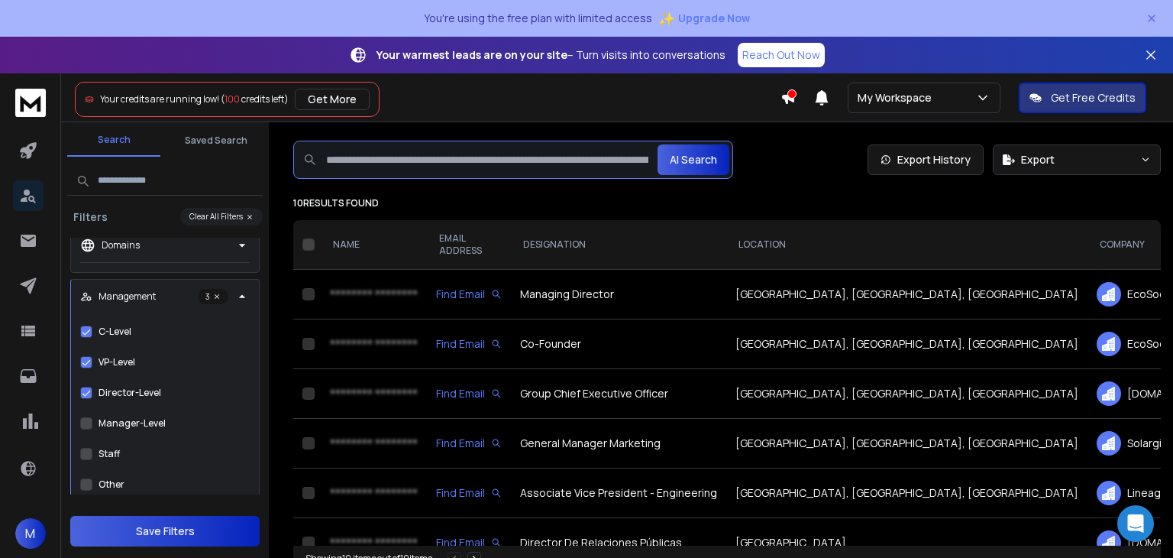
scroll to position [1299, 0]
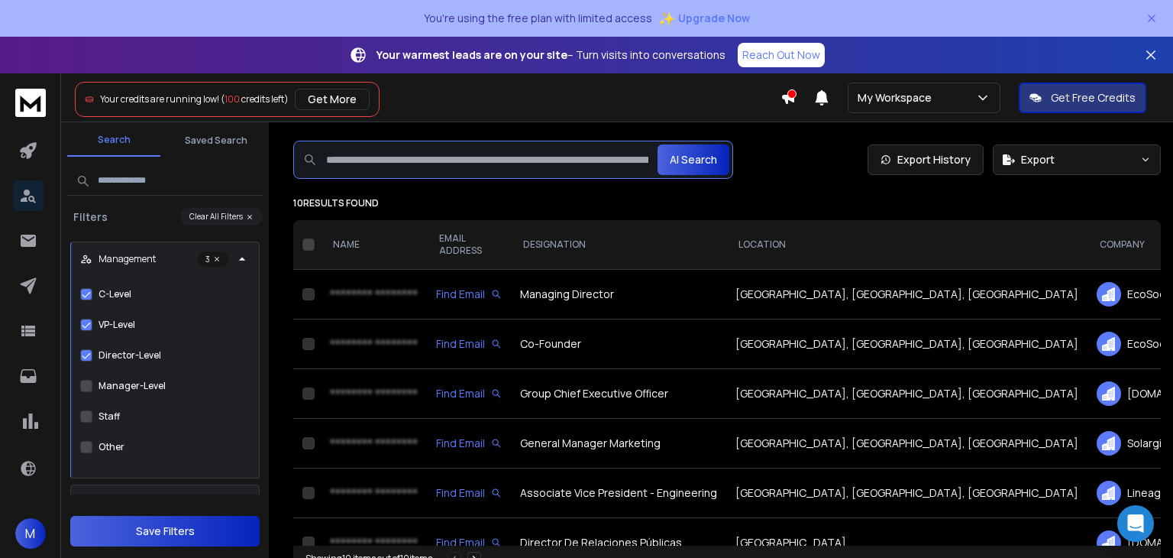
click at [86, 383] on button "Manager-Level" at bounding box center [86, 386] width 12 height 12
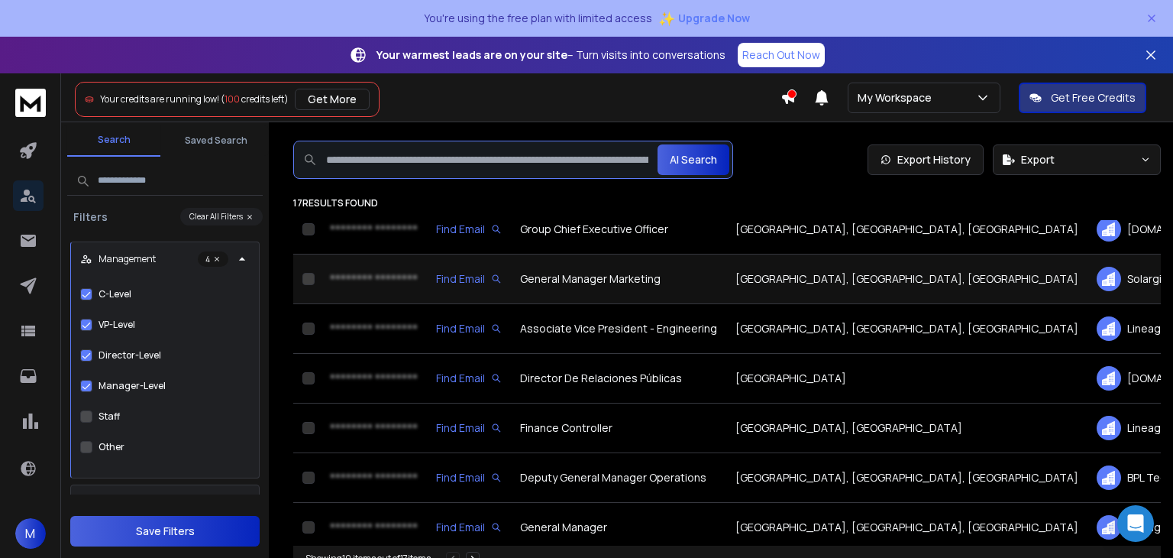
scroll to position [227, 0]
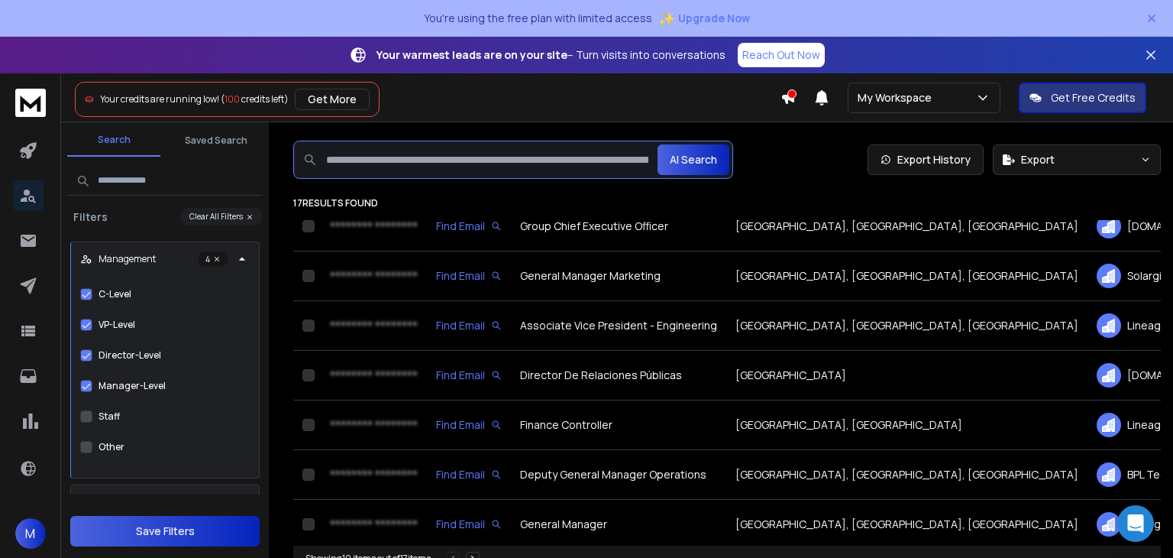
click at [127, 385] on label "Manager-Level" at bounding box center [132, 386] width 67 height 12
click at [92, 385] on button "Manager-Level" at bounding box center [86, 386] width 12 height 12
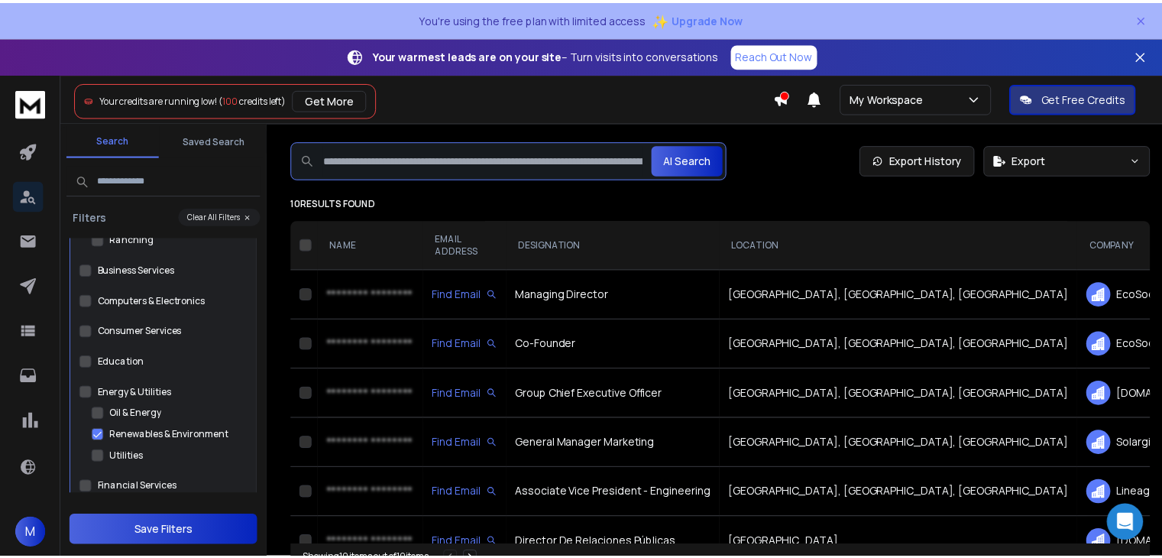
scroll to position [229, 0]
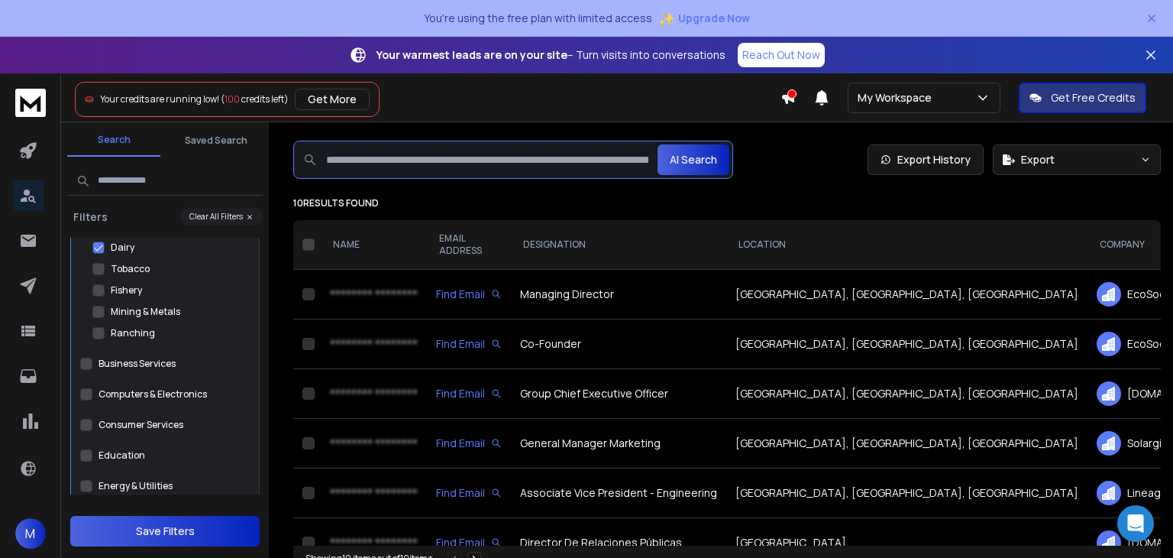
click at [162, 361] on label "Business Services" at bounding box center [137, 364] width 77 height 12
click at [92, 361] on Services "Business Services" at bounding box center [86, 364] width 12 height 12
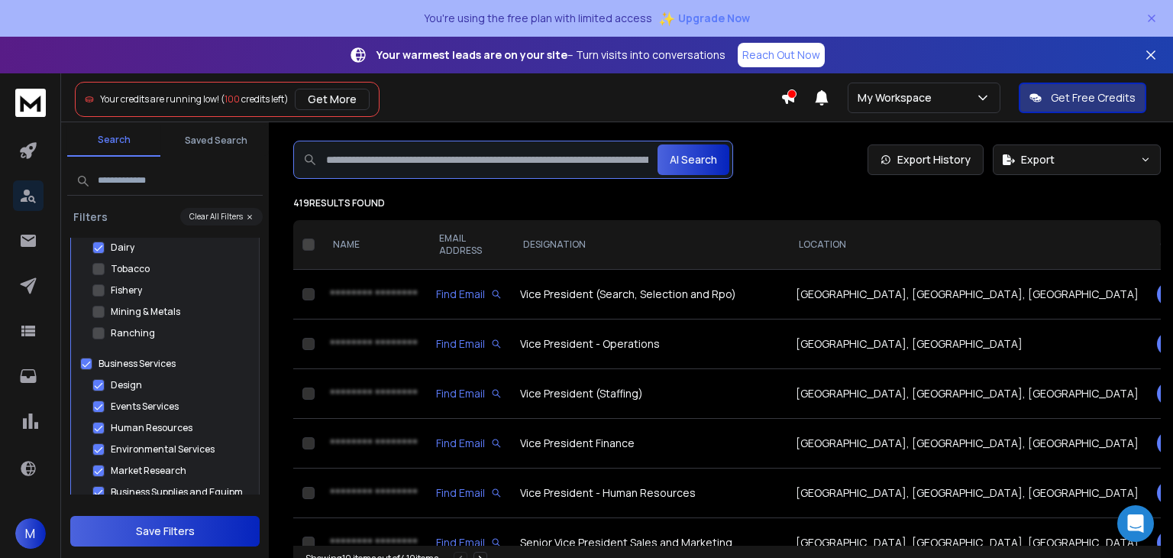
click at [84, 365] on Services "Business Services" at bounding box center [86, 364] width 12 height 12
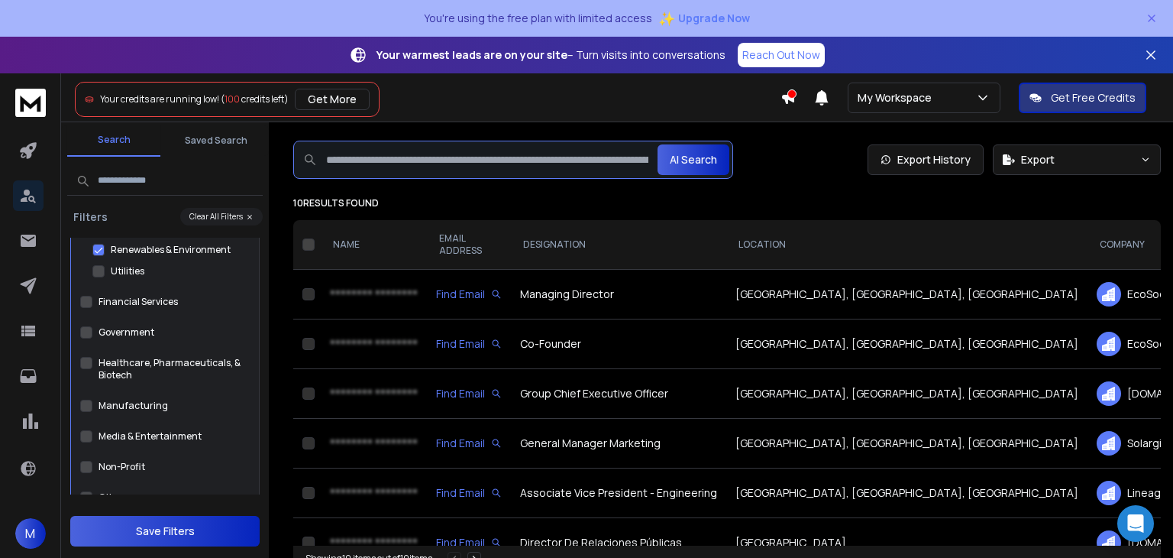
scroll to position [535, 0]
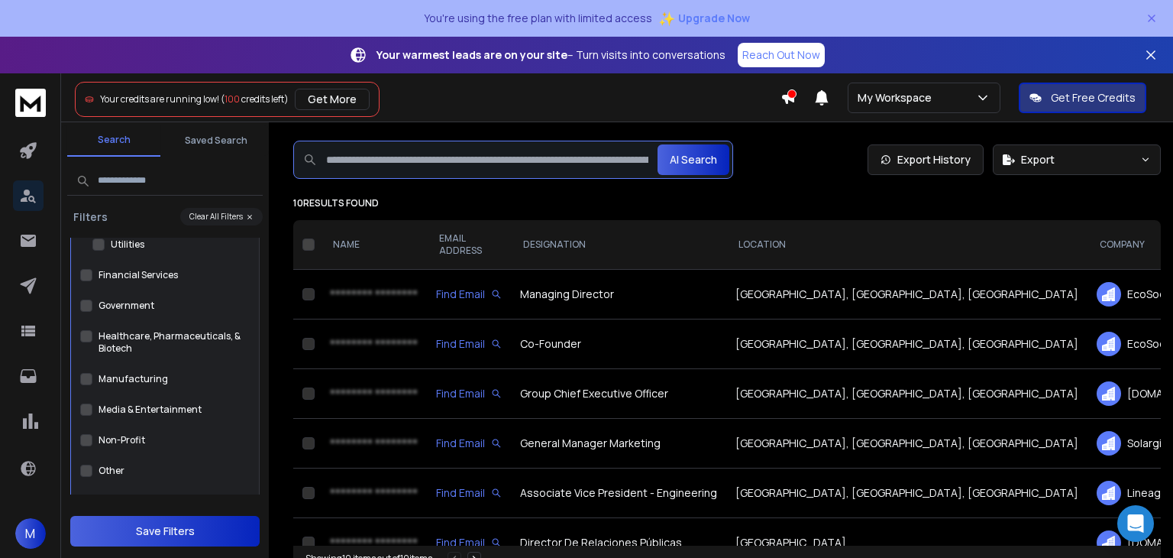
click at [144, 379] on label "Manufacturing" at bounding box center [134, 379] width 70 height 12
click at [92, 379] on button "Manufacturing" at bounding box center [86, 379] width 12 height 12
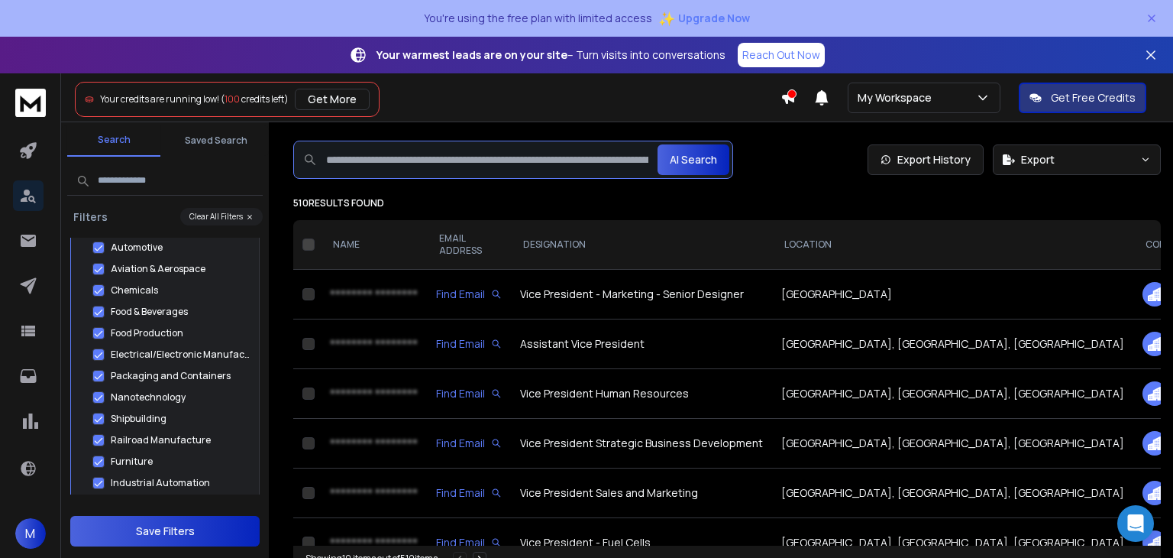
scroll to position [611, 0]
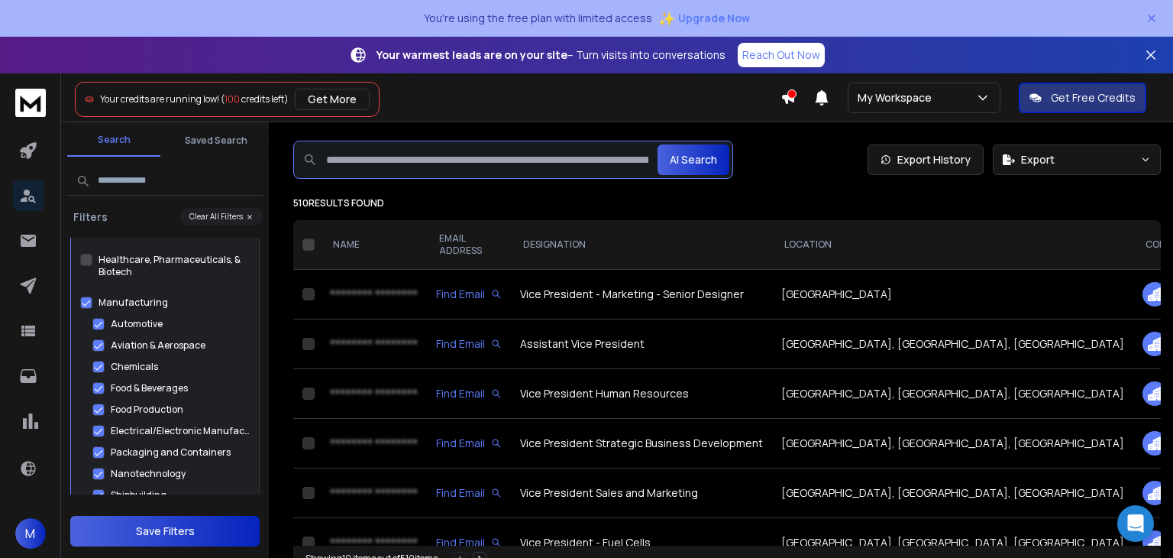
click at [138, 318] on label "Automotive" at bounding box center [137, 324] width 52 height 12
click at [105, 318] on button "Automotive" at bounding box center [98, 324] width 12 height 12
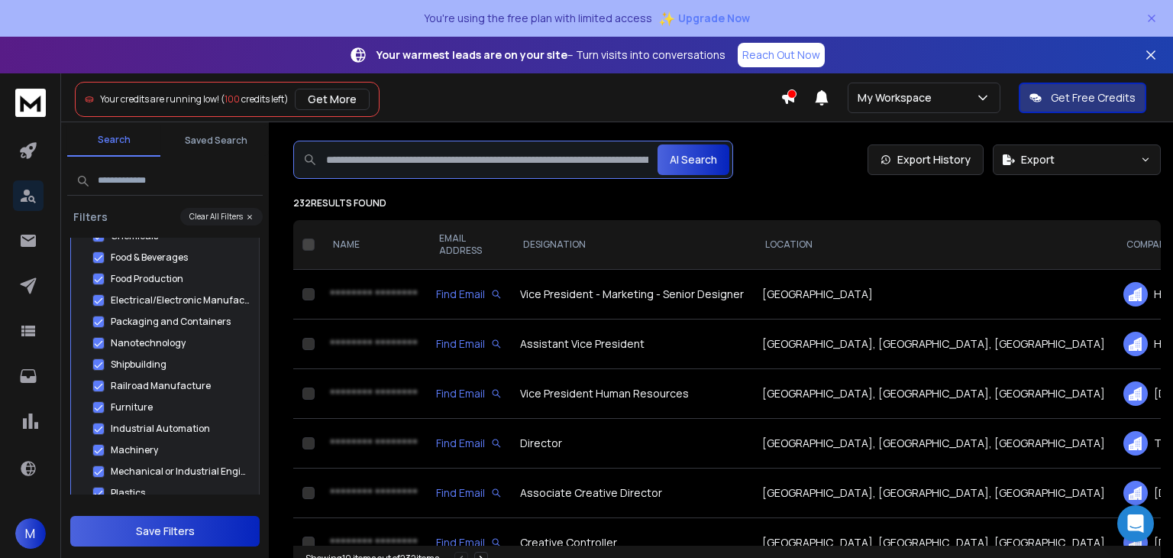
scroll to position [535, 0]
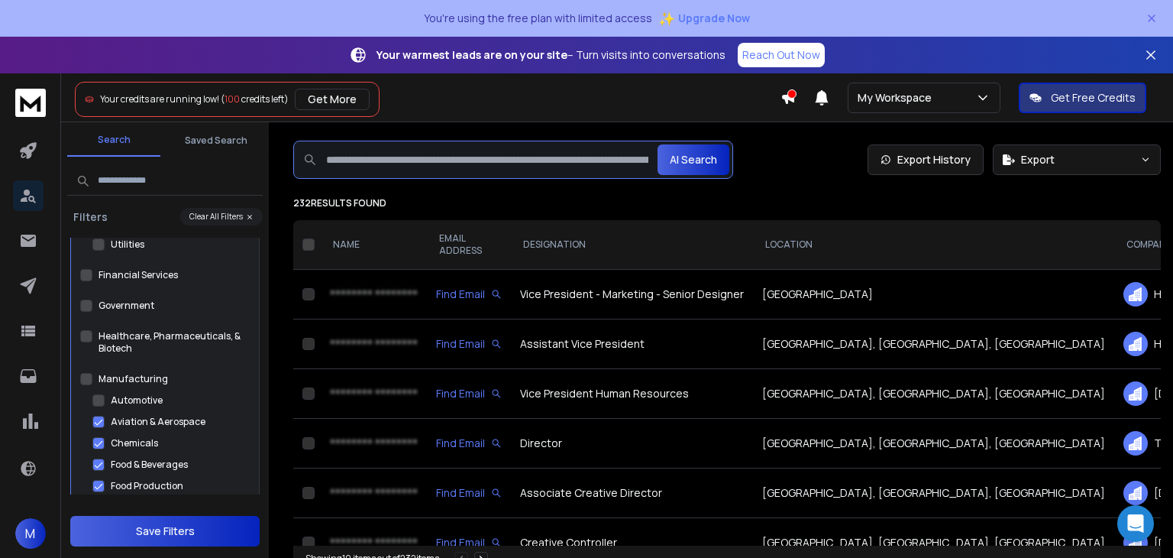
click at [105, 398] on div "Automotive" at bounding box center [170, 400] width 157 height 12
click at [128, 398] on label "Automotive" at bounding box center [137, 400] width 52 height 12
click at [105, 398] on button "Automotive" at bounding box center [98, 400] width 12 height 12
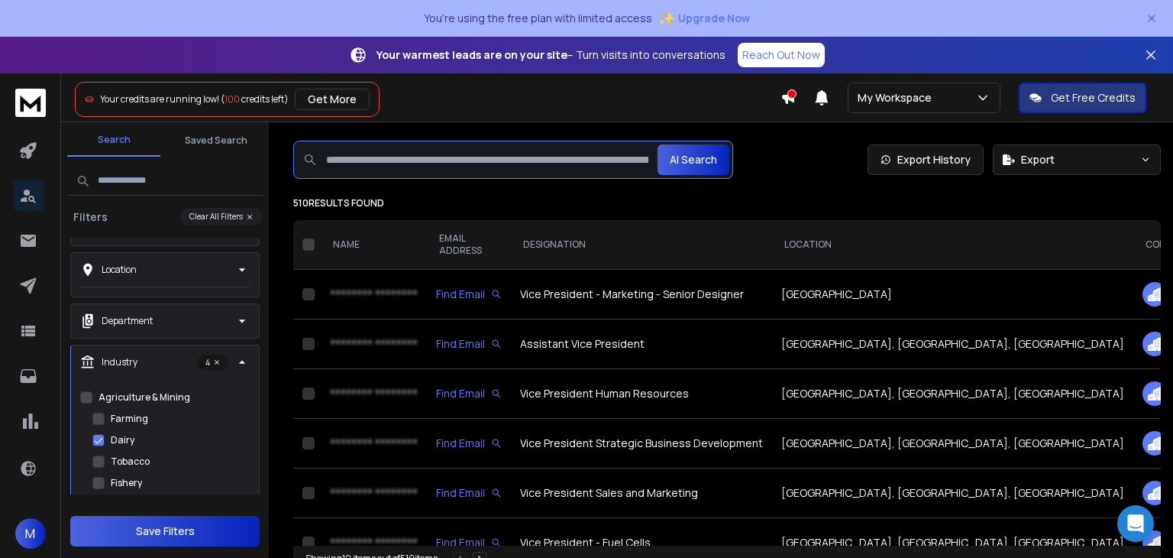
scroll to position [0, 0]
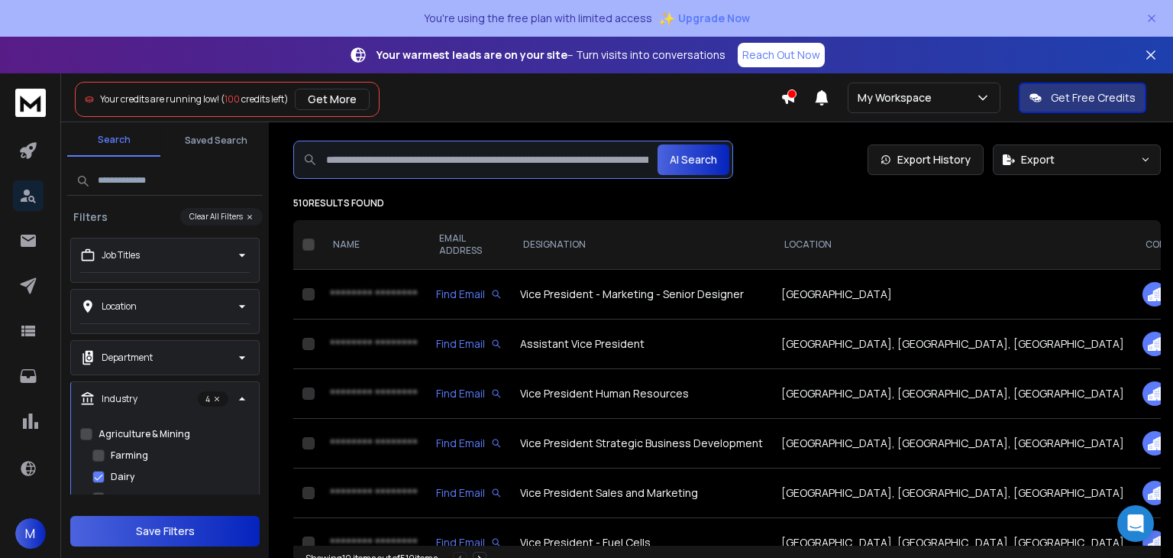
click at [217, 358] on div "Department" at bounding box center [165, 357] width 170 height 15
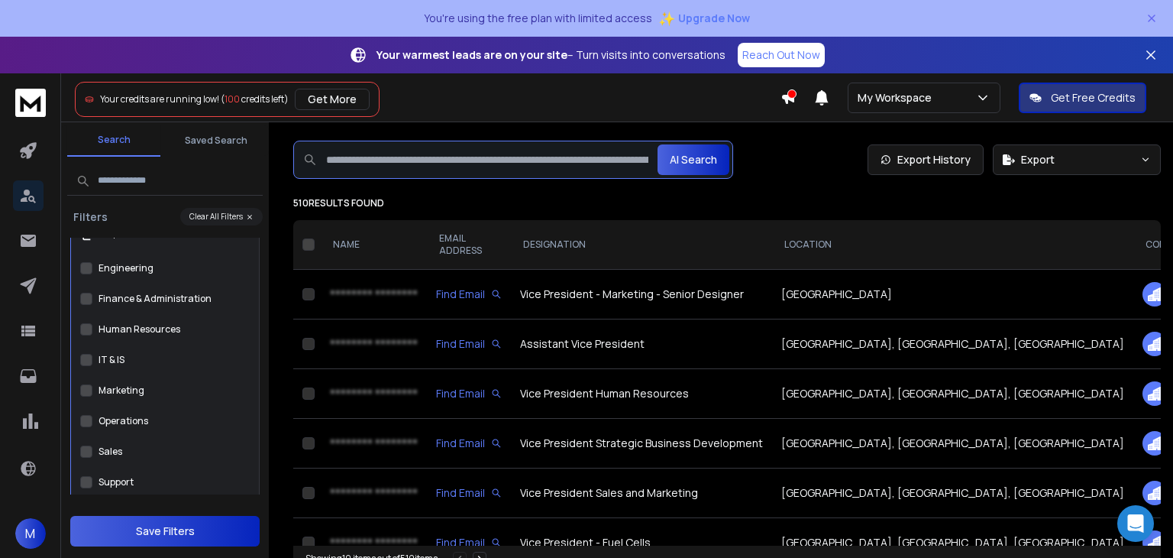
scroll to position [153, 0]
click at [82, 362] on button "Marketing" at bounding box center [86, 362] width 12 height 12
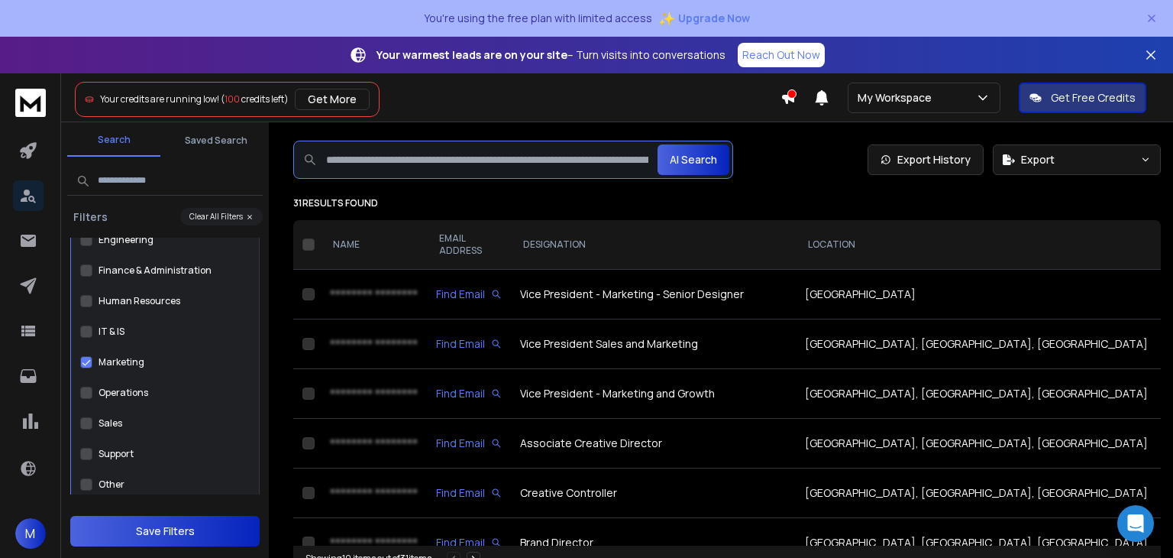
click at [82, 362] on button "Marketing" at bounding box center [86, 362] width 12 height 12
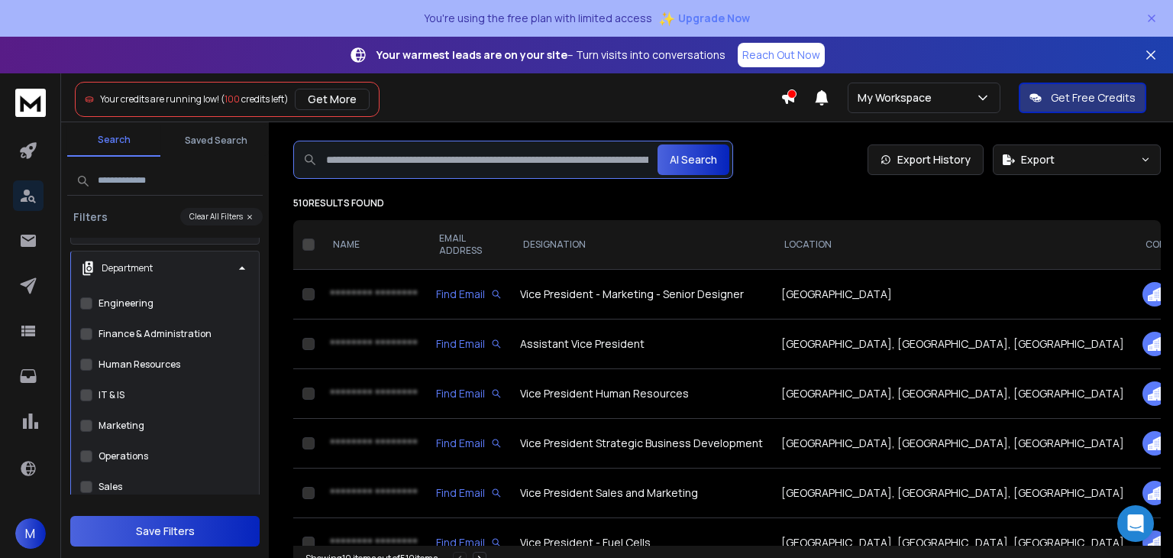
scroll to position [0, 0]
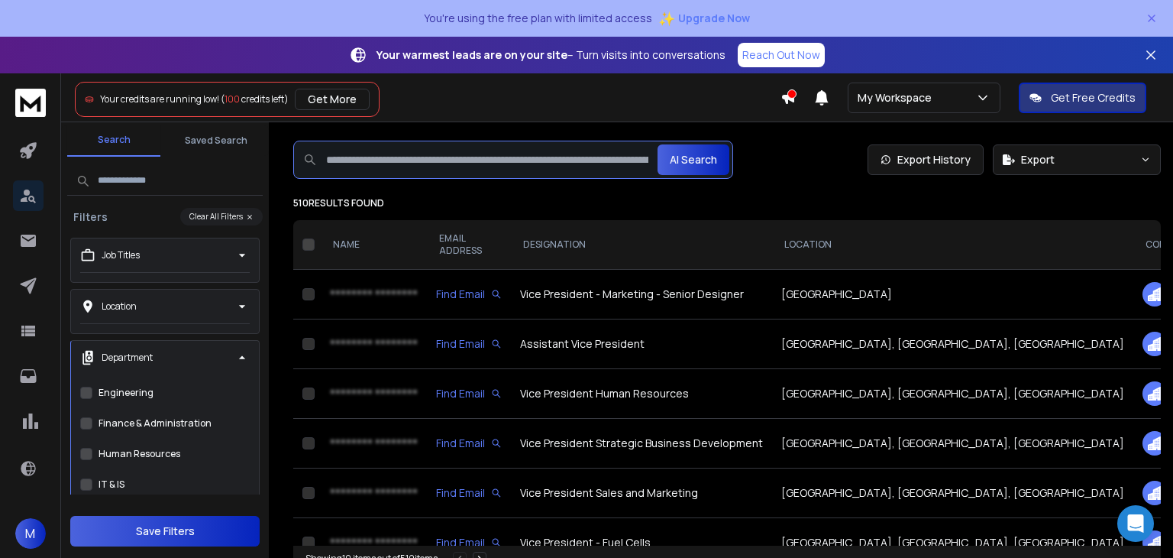
click at [189, 267] on div "Job Titles" at bounding box center [164, 260] width 189 height 45
click at [194, 259] on div "Job Titles" at bounding box center [165, 255] width 170 height 15
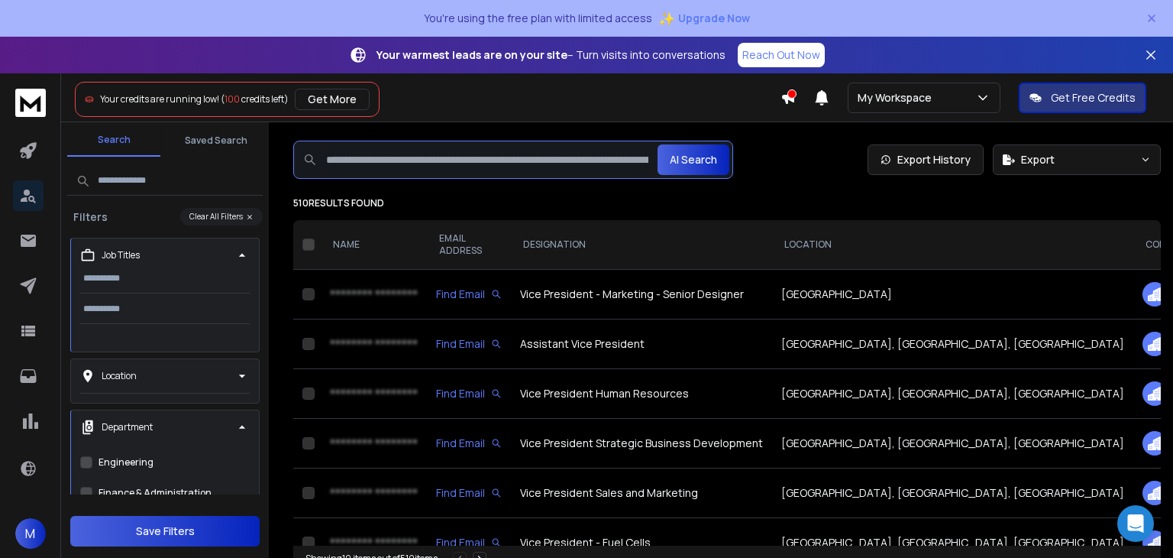
click at [194, 259] on div "Job Titles" at bounding box center [165, 255] width 170 height 15
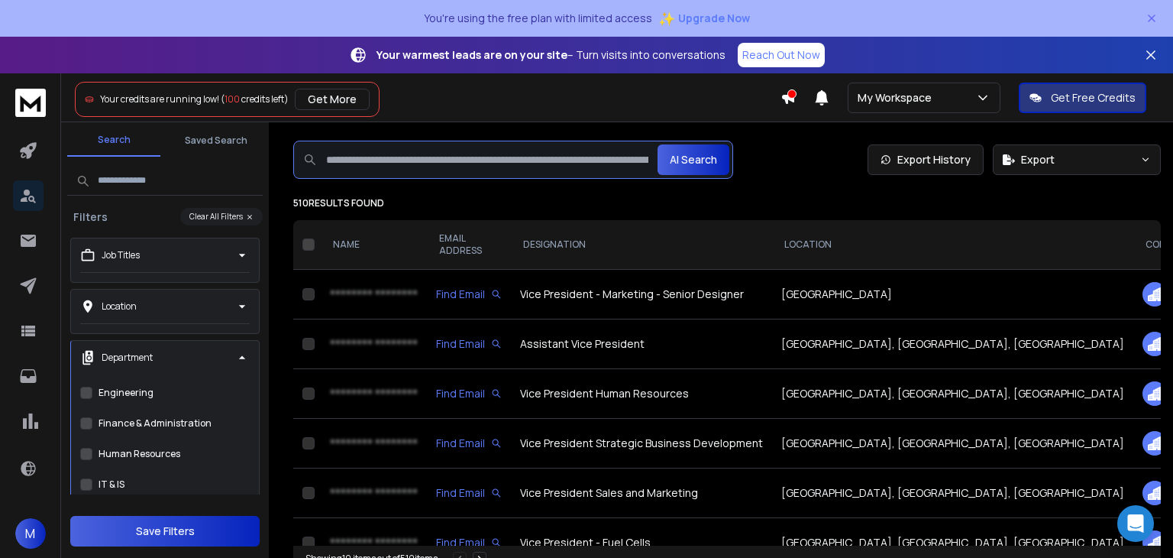
click at [165, 306] on div "Location" at bounding box center [165, 306] width 170 height 15
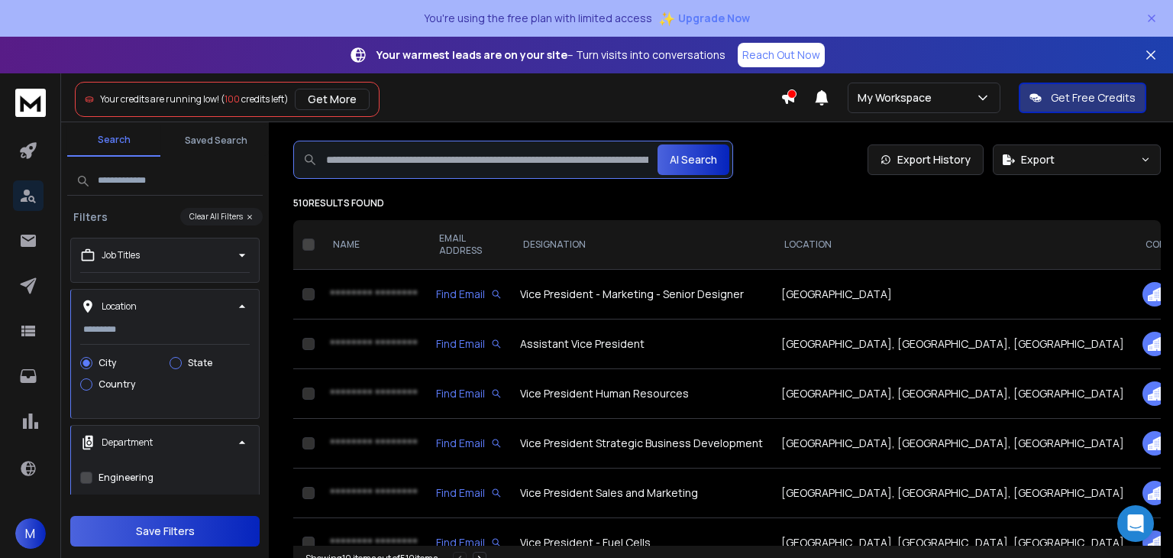
click at [165, 306] on div "Location" at bounding box center [165, 306] width 170 height 15
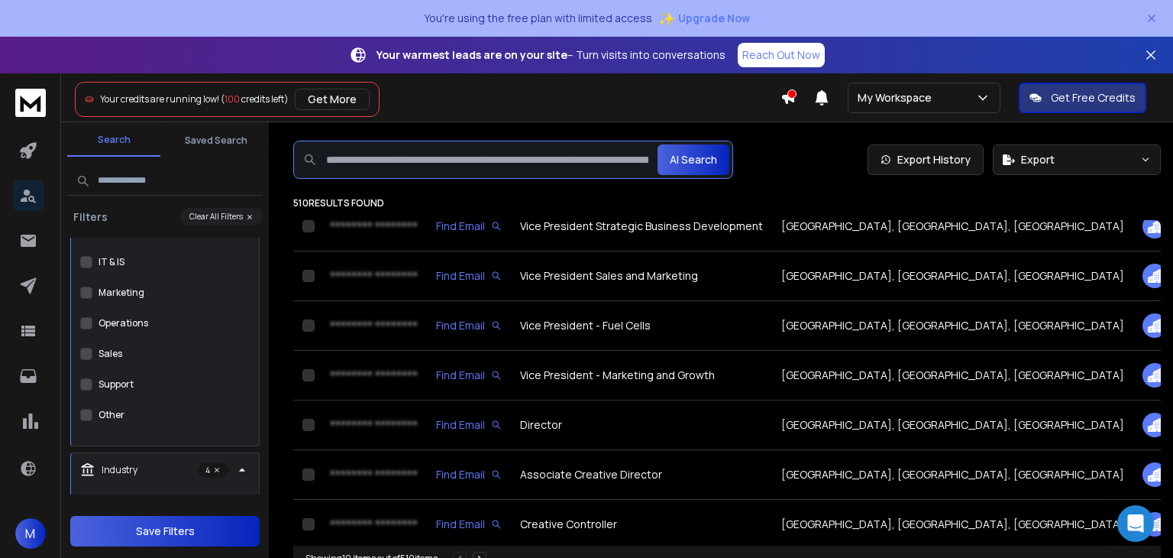
scroll to position [306, 0]
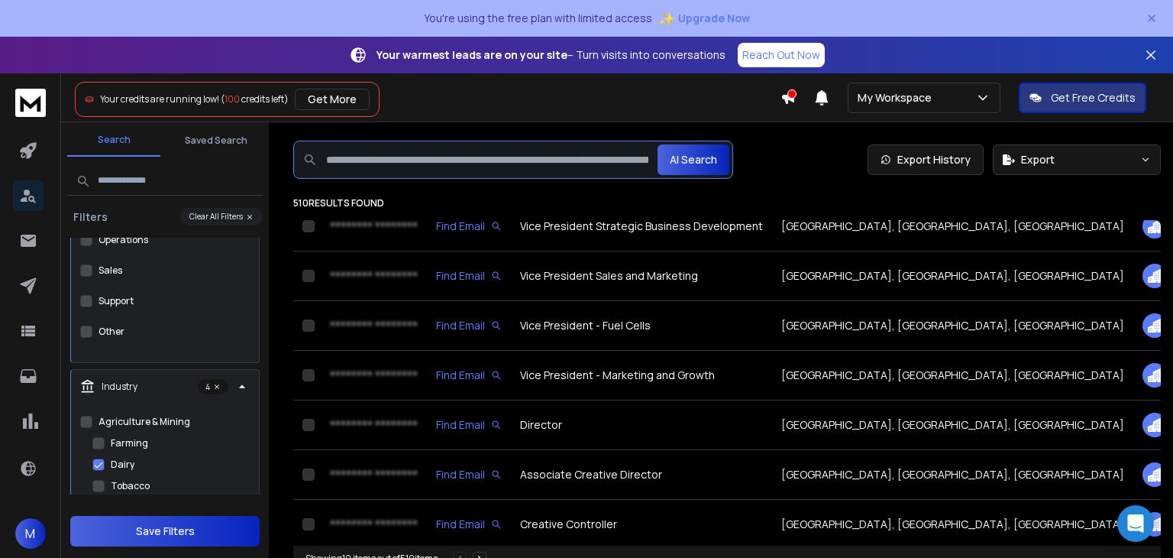
click at [179, 538] on button "Save Filters" at bounding box center [164, 531] width 189 height 31
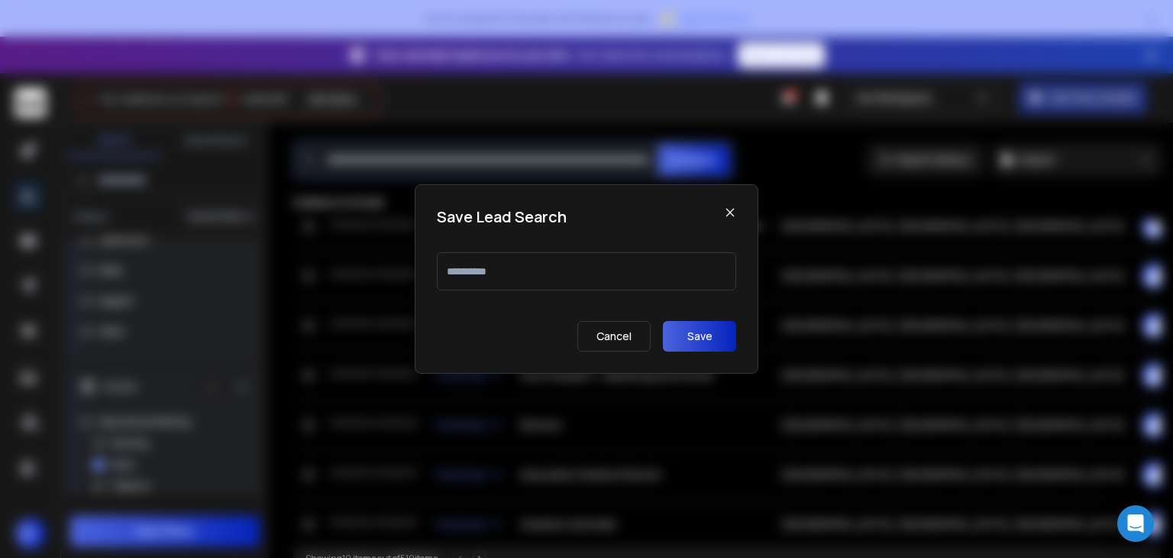
click at [516, 280] on input at bounding box center [586, 271] width 299 height 38
type input "*"
type input "**********"
click at [697, 334] on button "Save" at bounding box center [699, 336] width 73 height 31
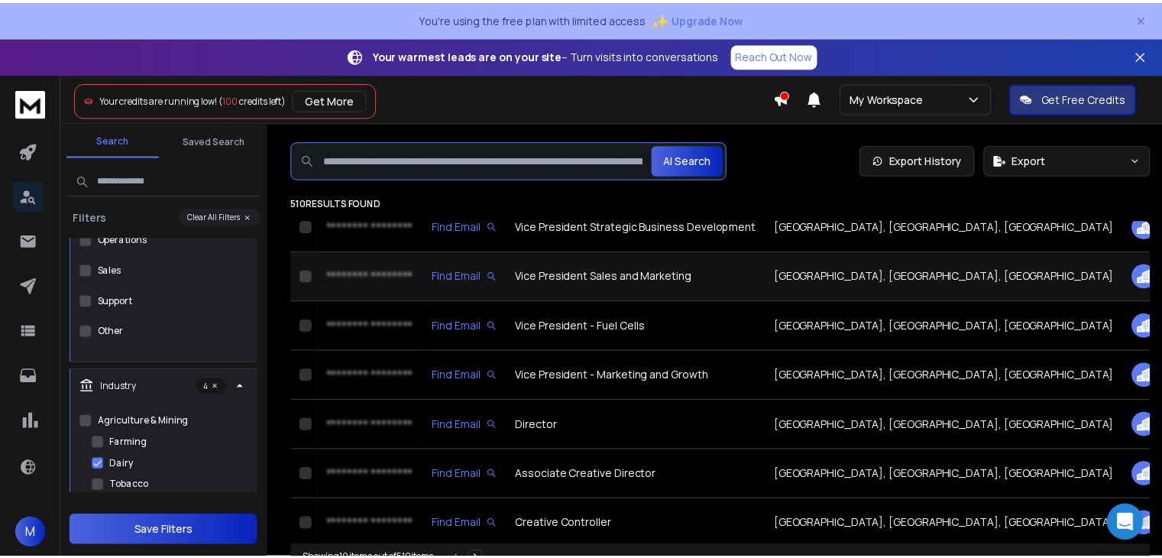
scroll to position [0, 0]
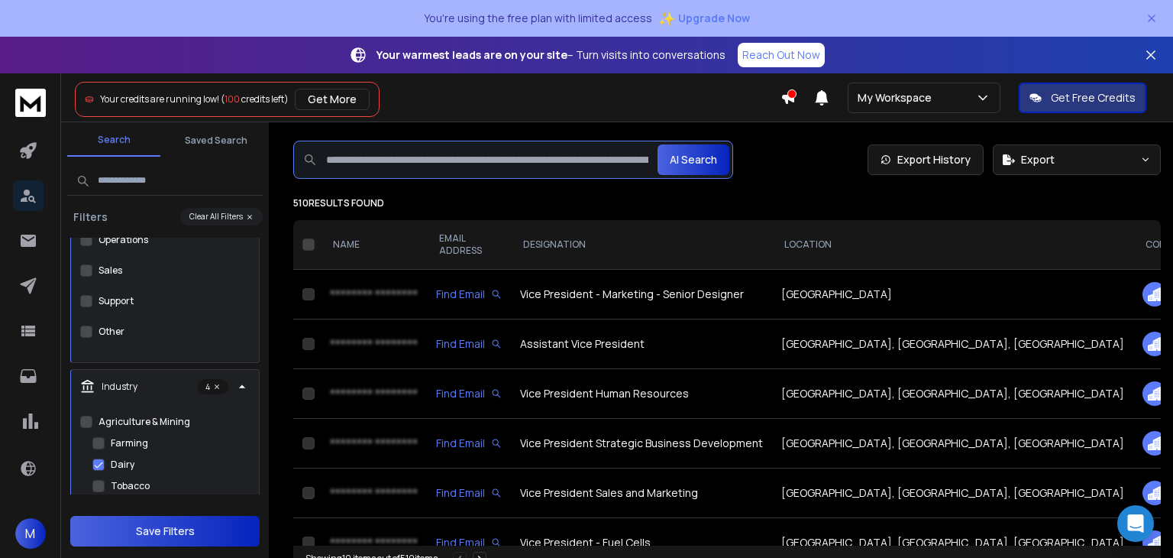
click at [306, 253] on th at bounding box center [307, 245] width 28 height 50
click at [309, 245] on button "Select this Page" at bounding box center [309, 244] width 12 height 12
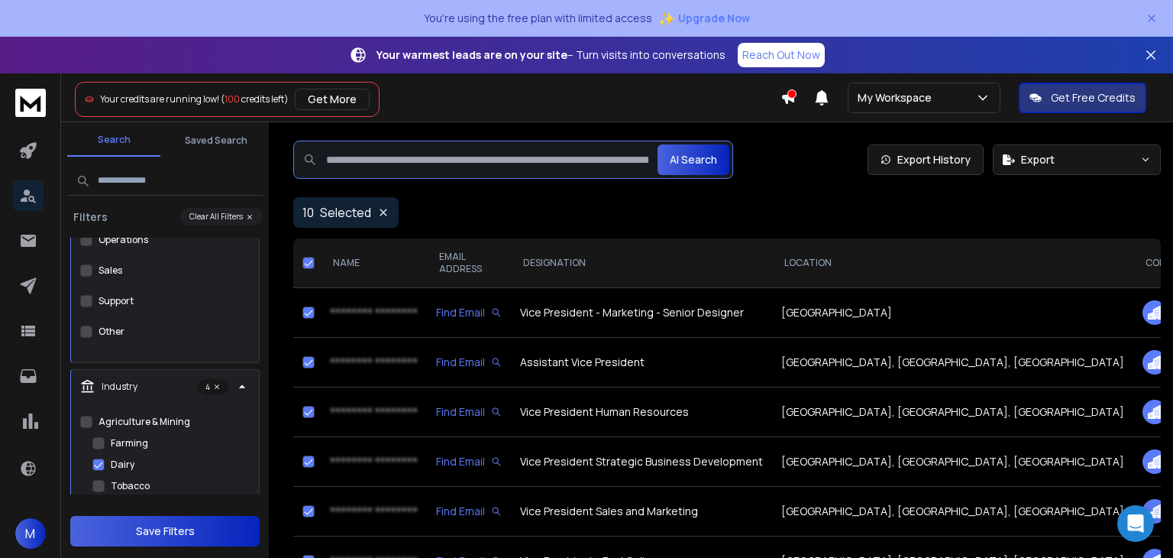
click at [309, 245] on th at bounding box center [307, 263] width 28 height 50
click at [312, 343] on button "Select this Page" at bounding box center [311, 343] width 12 height 12
click at [688, 163] on button "AI Search" at bounding box center [694, 159] width 72 height 31
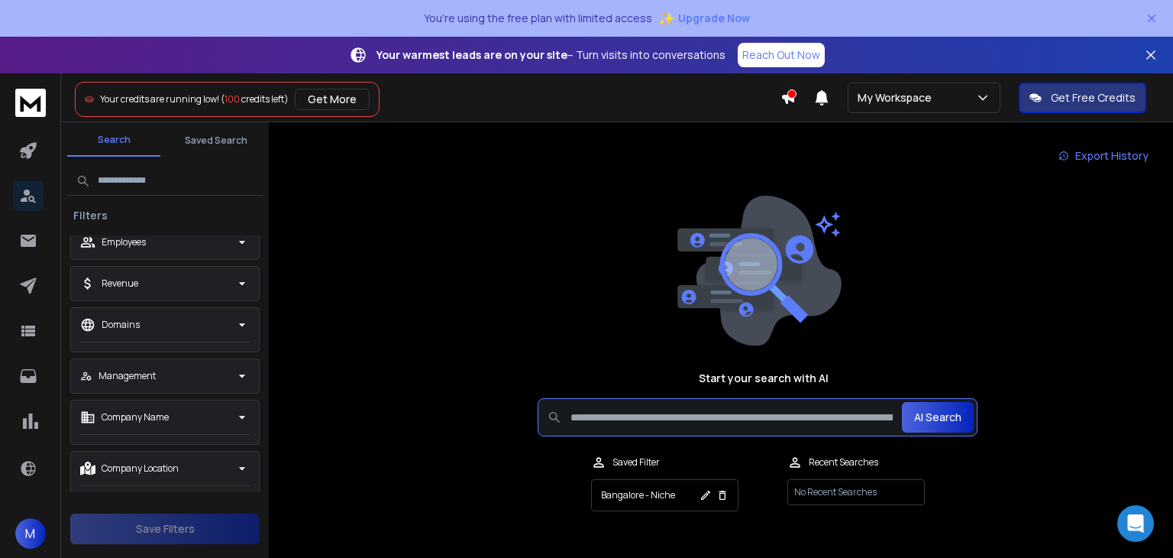
click at [636, 496] on p "Bangalore - Niche" at bounding box center [638, 495] width 74 height 12
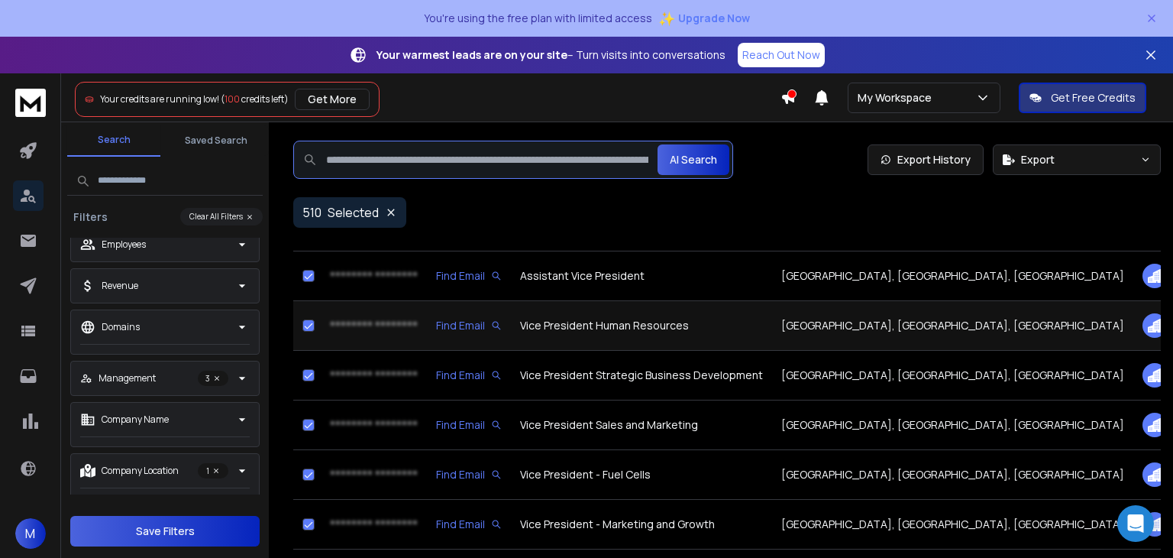
scroll to position [227, 0]
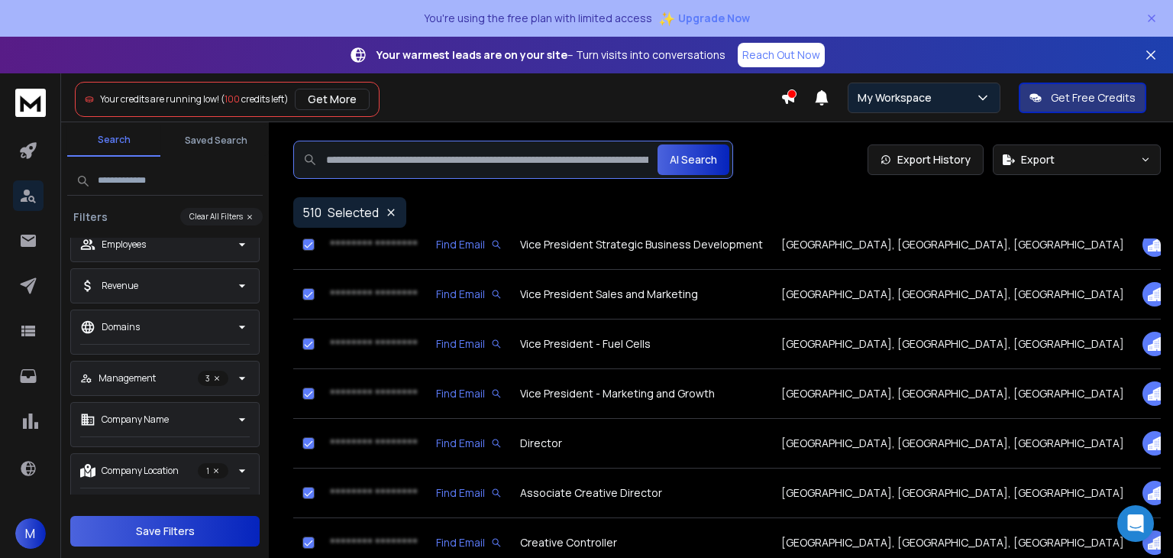
click at [991, 102] on icon "button" at bounding box center [983, 97] width 15 height 15
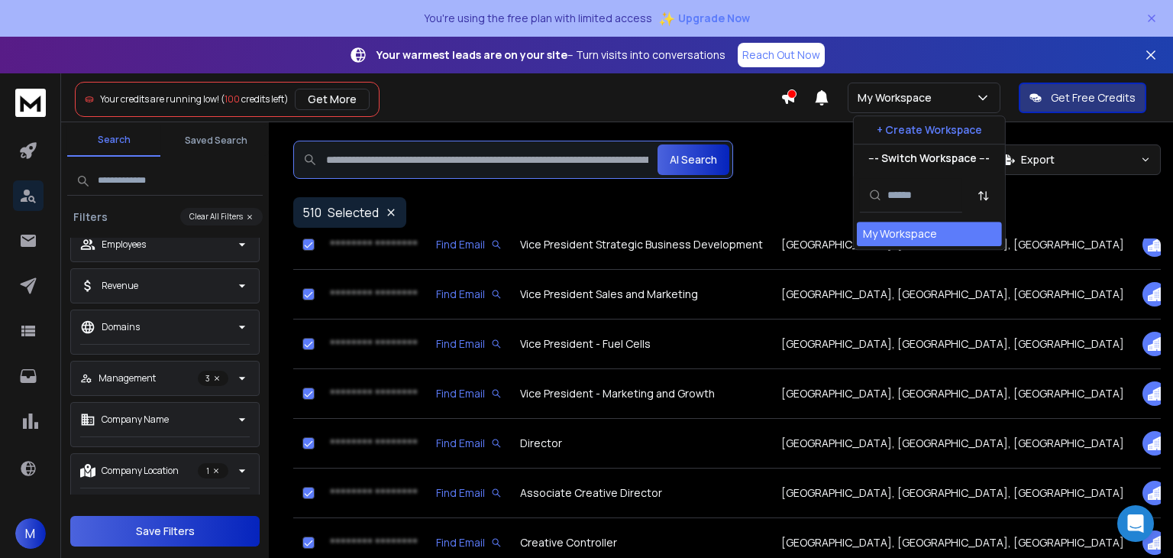
click at [659, 208] on div "AI Search Export History Export 510 Selected NAME EMAIL ADDRESS DESIGNATION LOC…" at bounding box center [727, 397] width 868 height 513
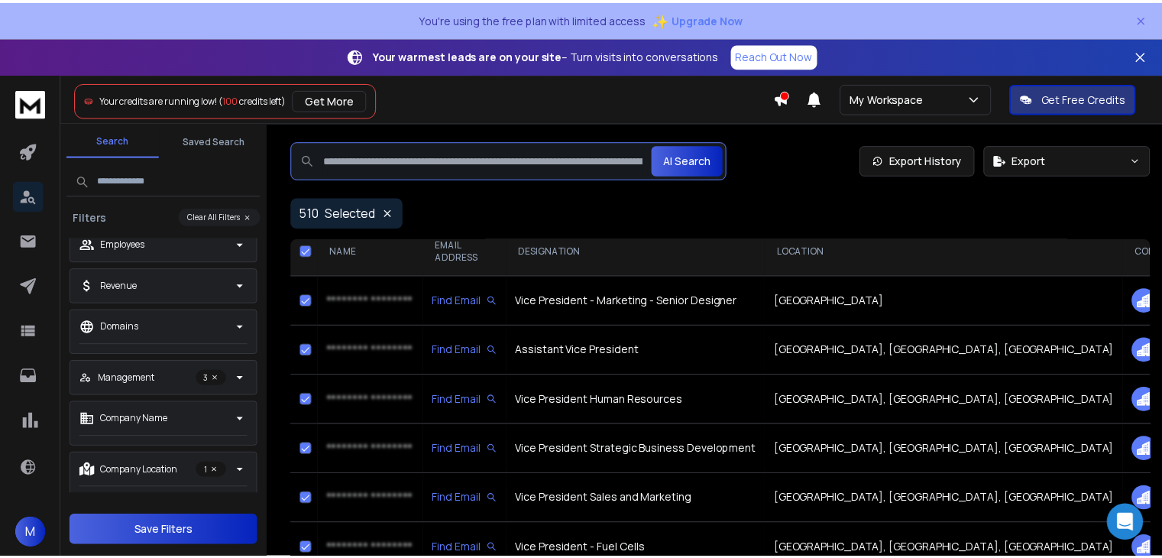
scroll to position [0, 0]
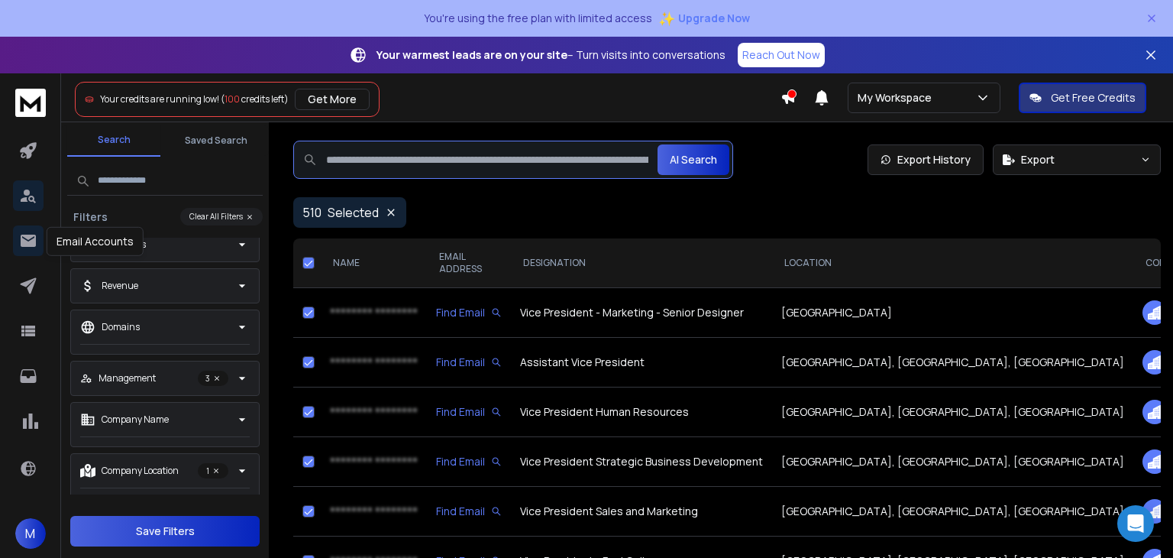
click at [21, 245] on icon at bounding box center [28, 241] width 15 height 12
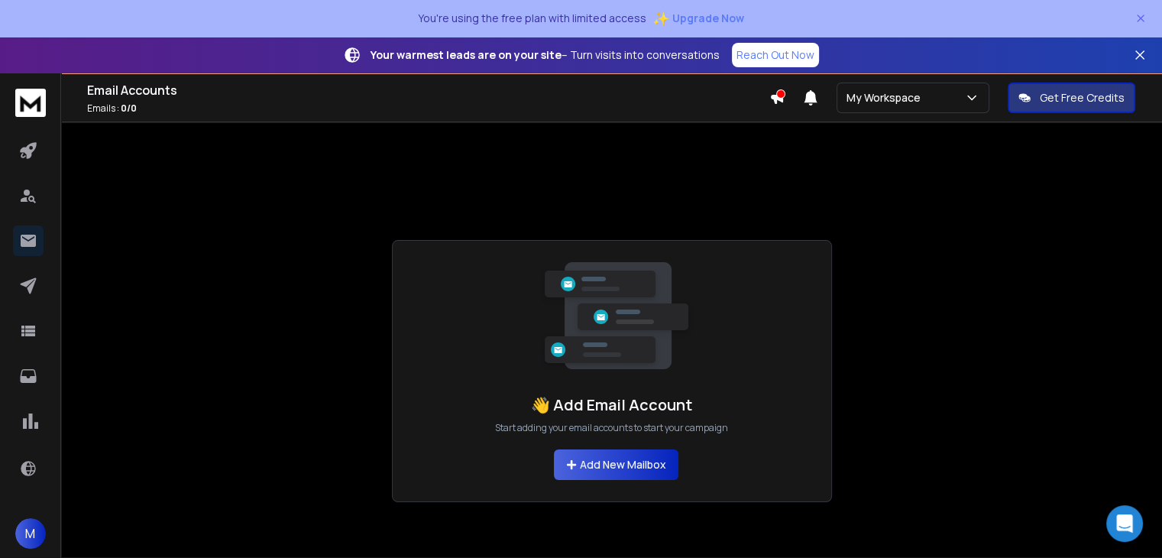
click at [616, 472] on button "Add New Mailbox" at bounding box center [616, 464] width 125 height 31
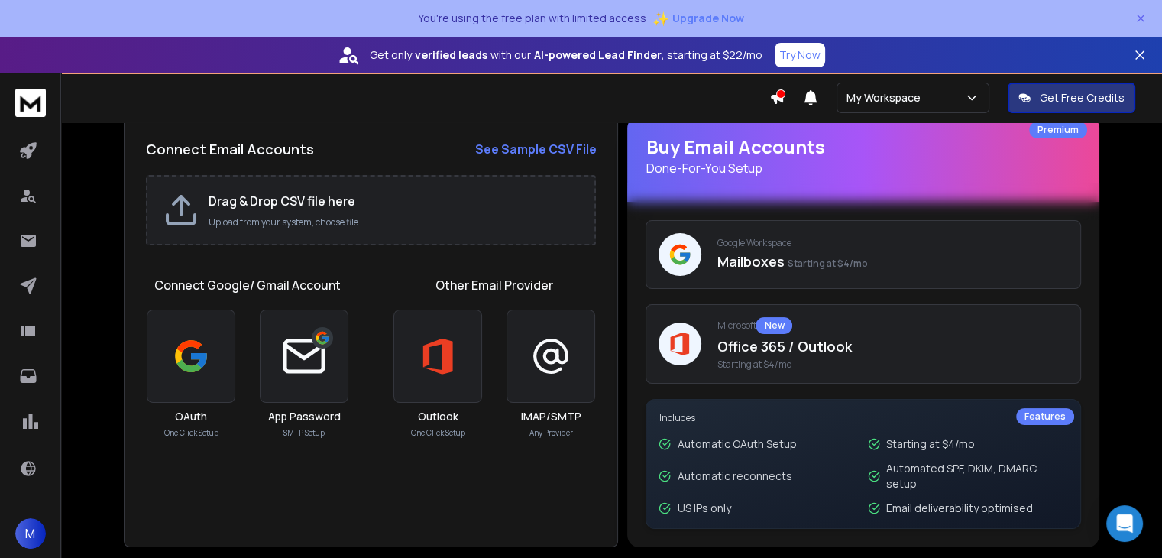
scroll to position [110, 0]
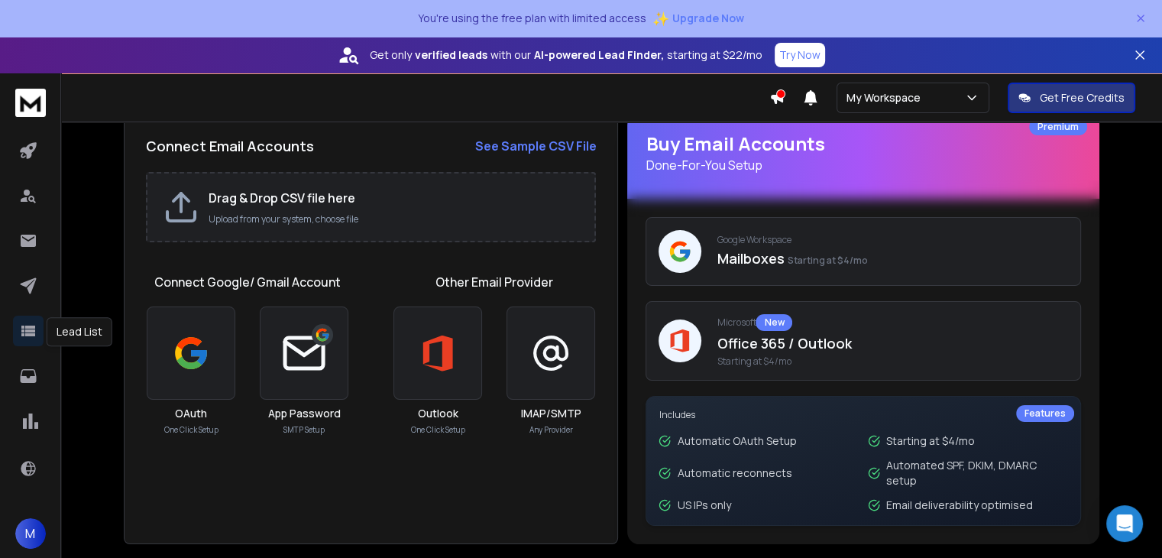
click at [25, 328] on icon at bounding box center [28, 330] width 14 height 11
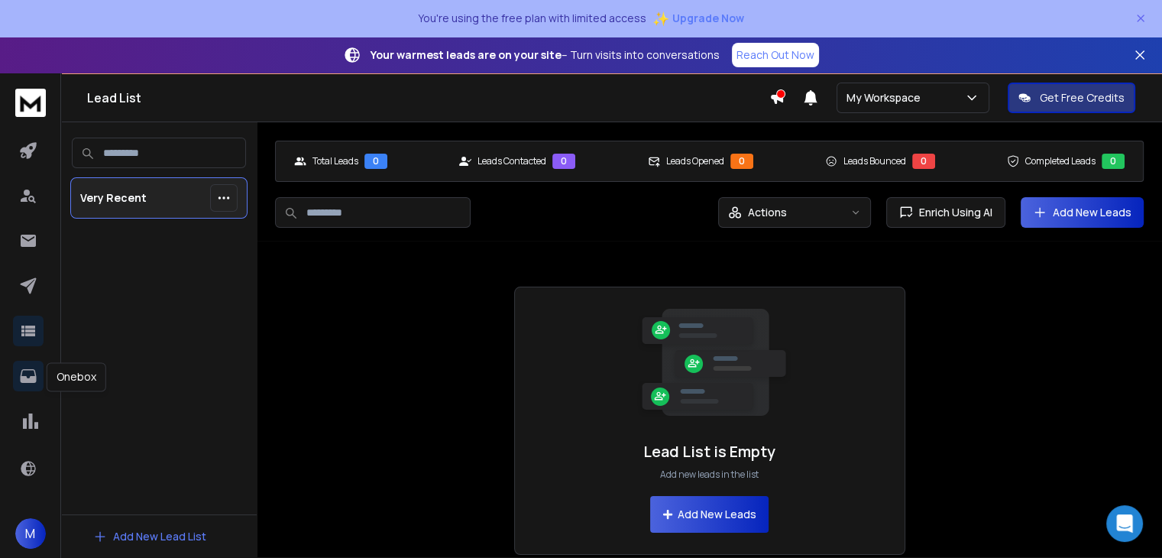
click at [24, 374] on icon at bounding box center [28, 376] width 18 height 18
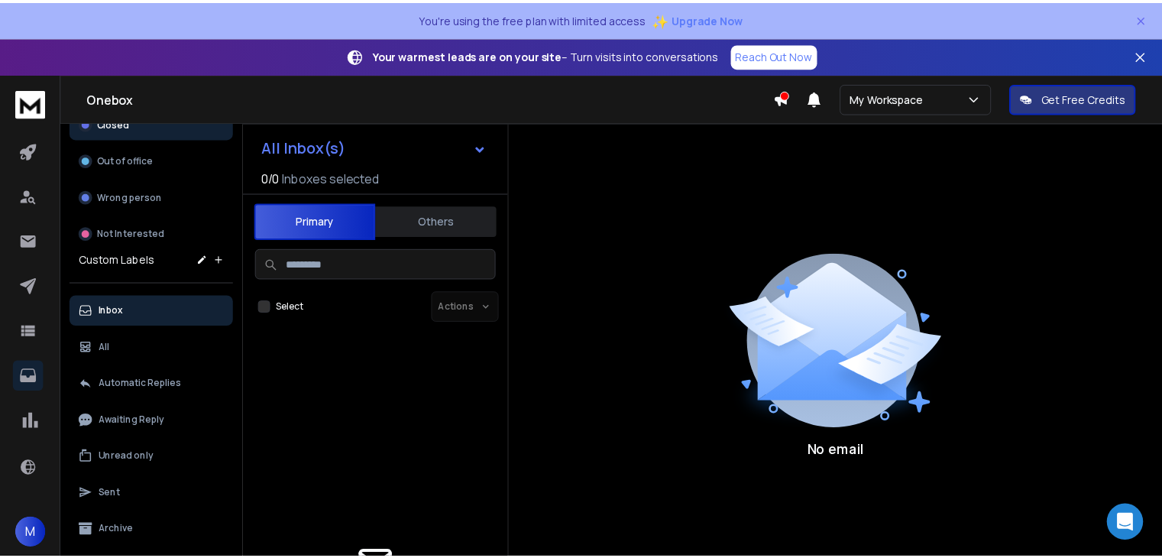
scroll to position [358, 0]
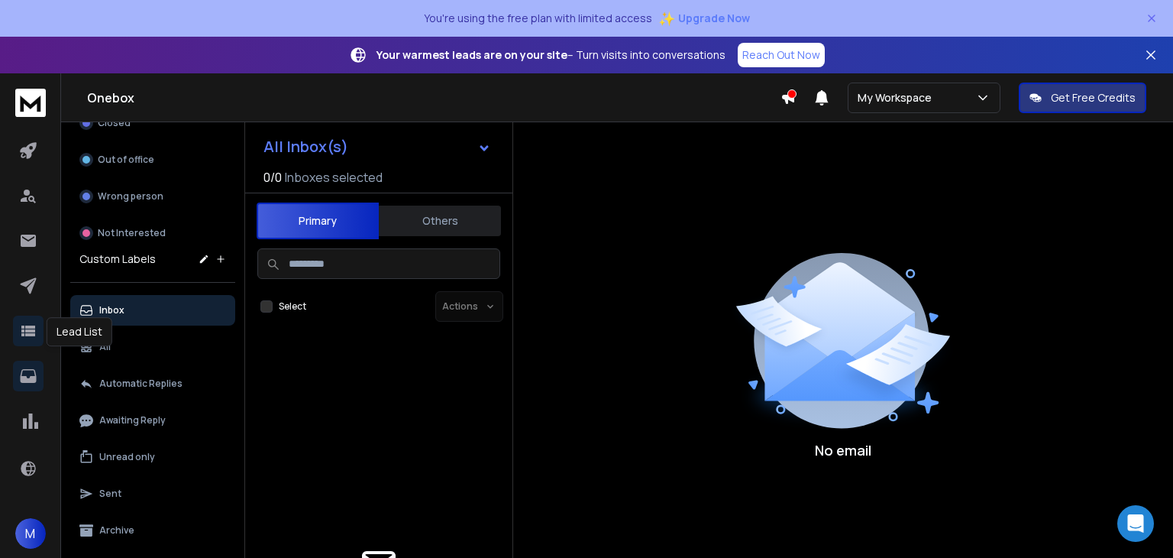
click at [27, 325] on icon at bounding box center [28, 331] width 18 height 18
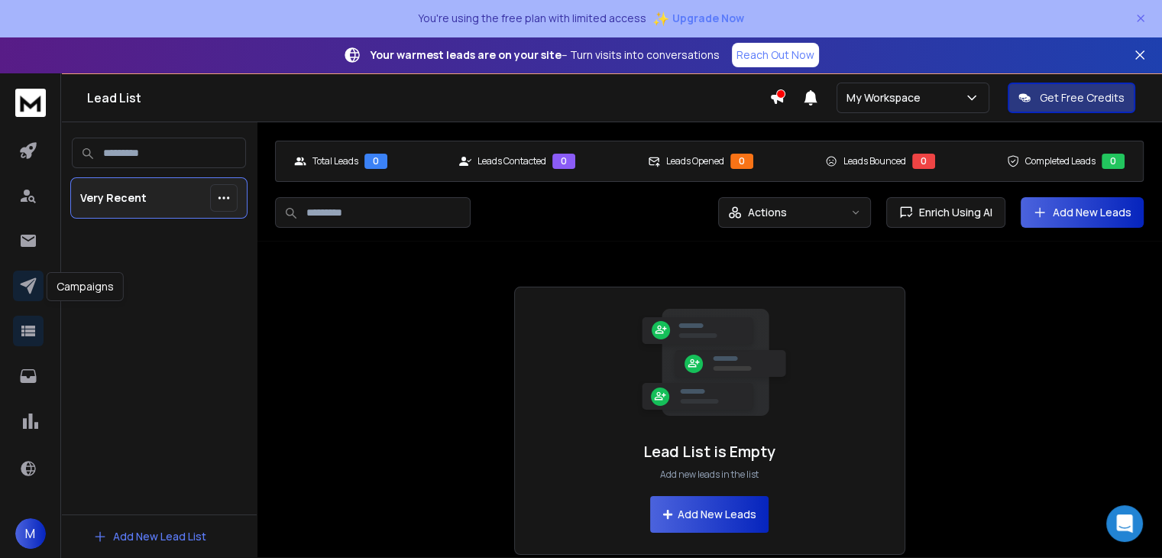
click at [38, 278] on link at bounding box center [28, 285] width 31 height 31
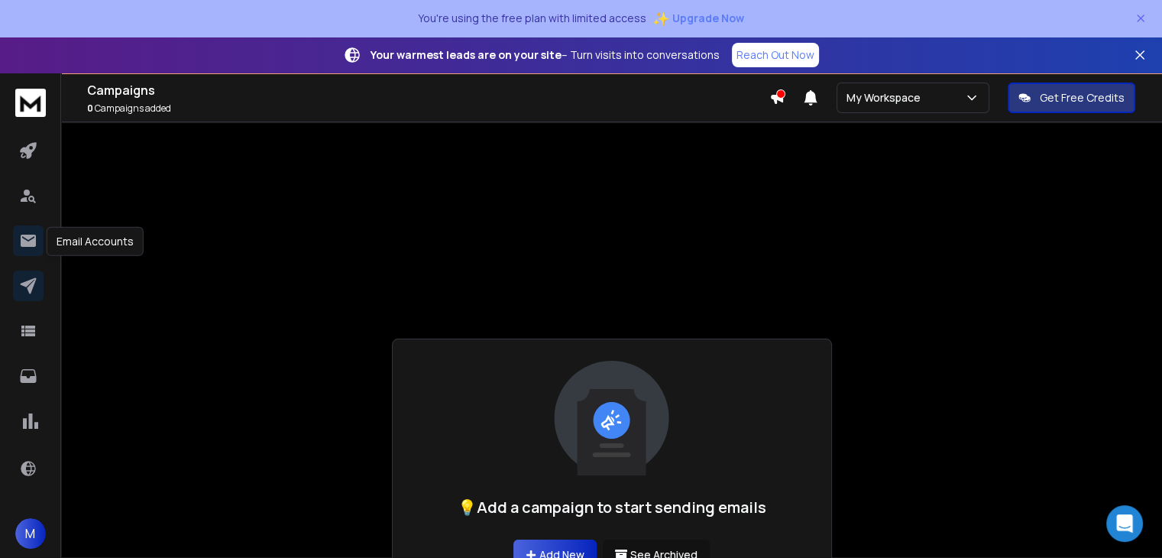
click at [34, 254] on link at bounding box center [28, 240] width 31 height 31
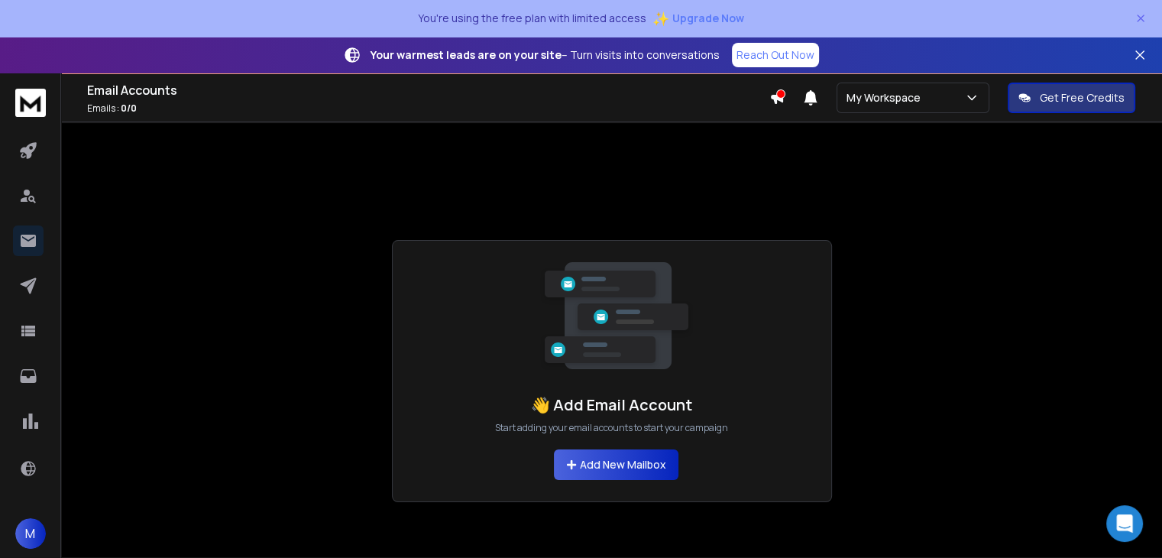
click at [601, 465] on button "Add New Mailbox" at bounding box center [616, 464] width 125 height 31
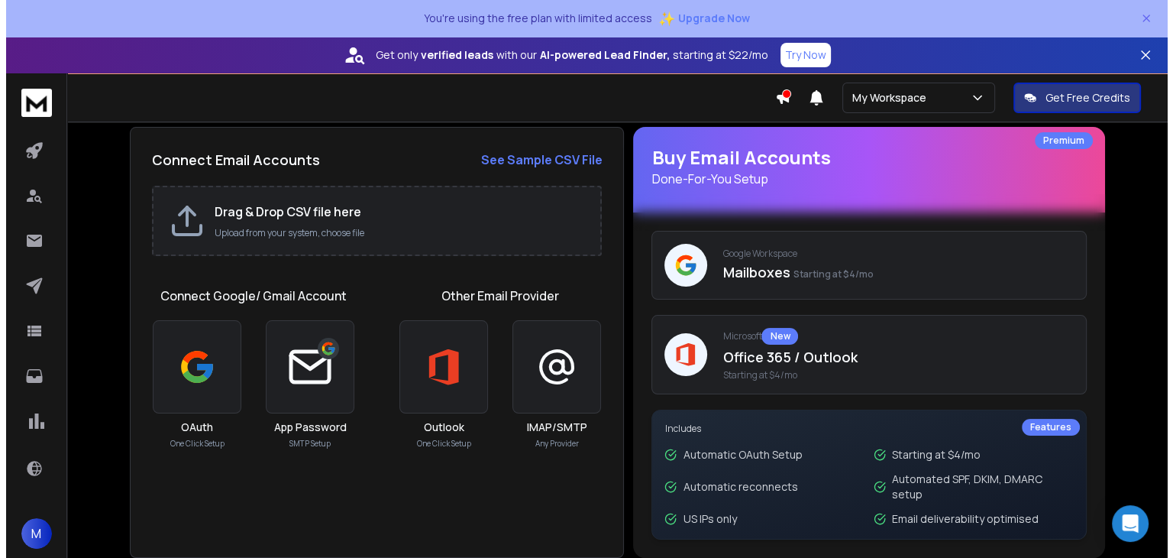
scroll to position [110, 0]
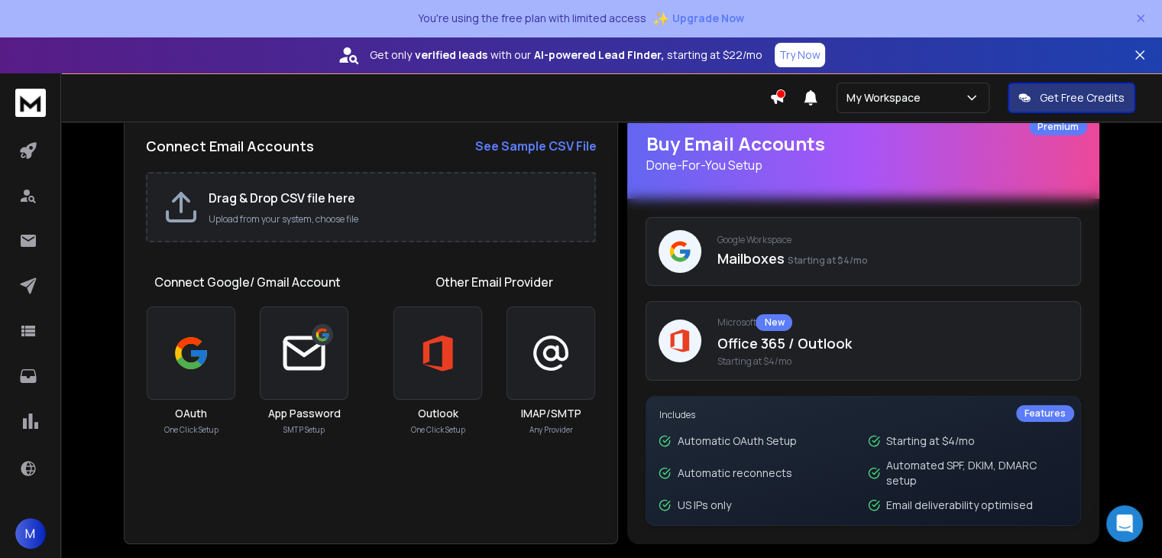
click at [445, 364] on icon at bounding box center [438, 353] width 36 height 36
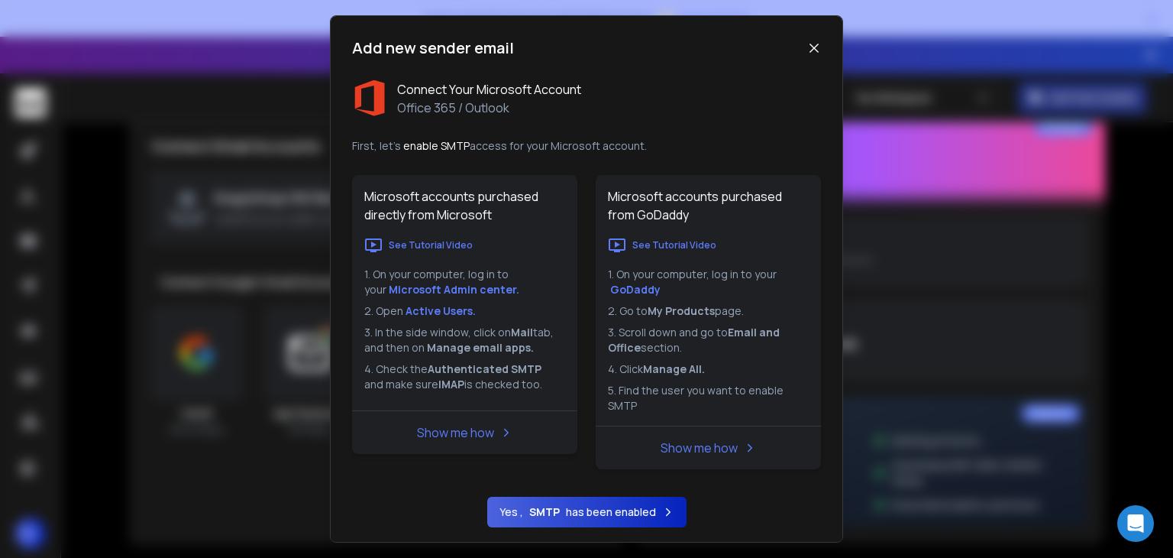
click at [674, 511] on button "Yes , SMTP has been enabled" at bounding box center [586, 512] width 199 height 31
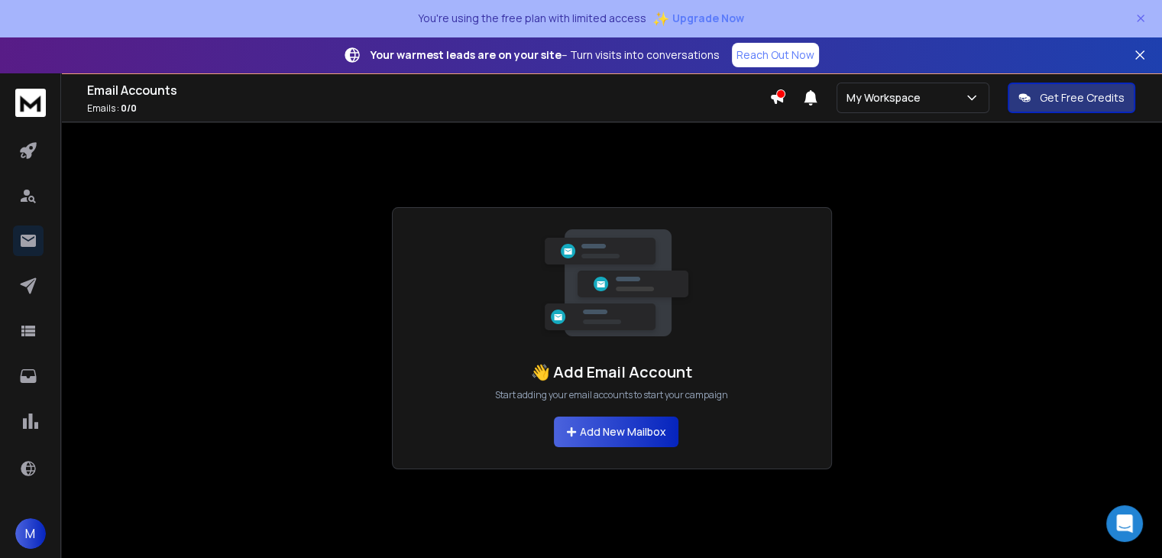
scroll to position [61, 0]
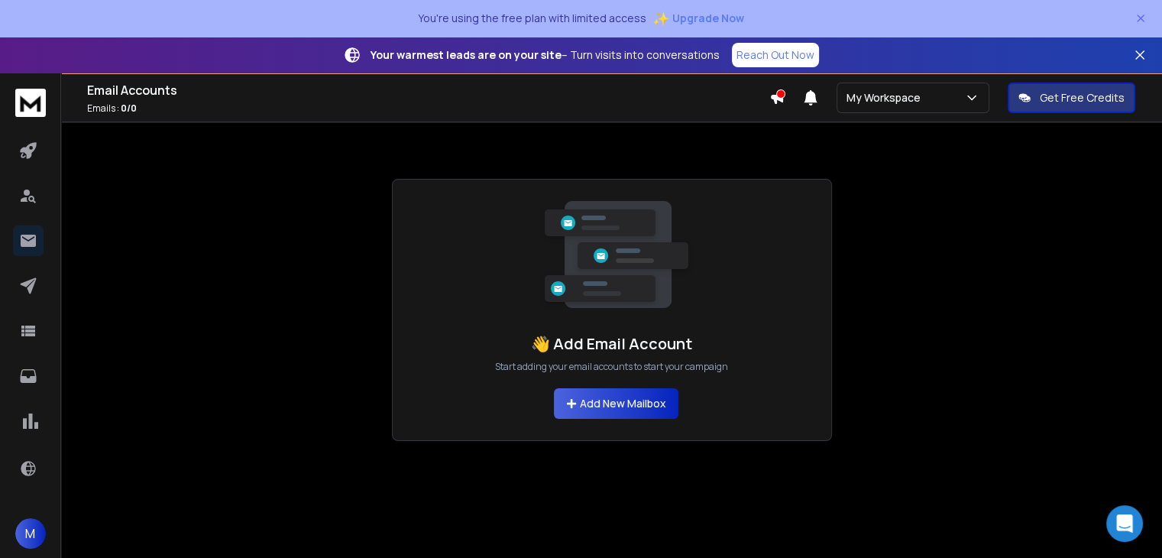
click at [608, 400] on button "Add New Mailbox" at bounding box center [616, 403] width 125 height 31
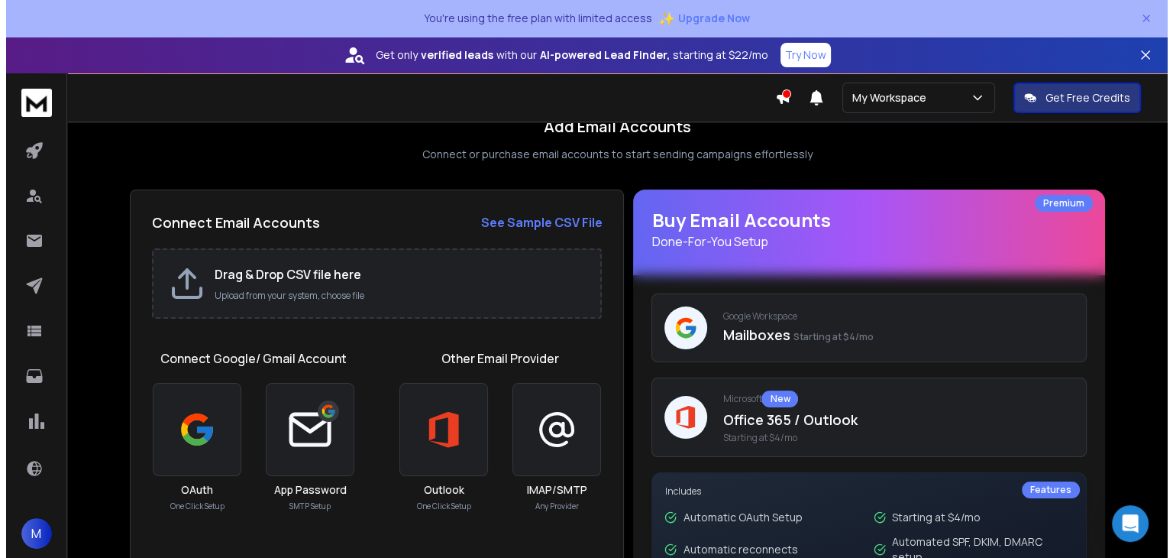
scroll to position [110, 0]
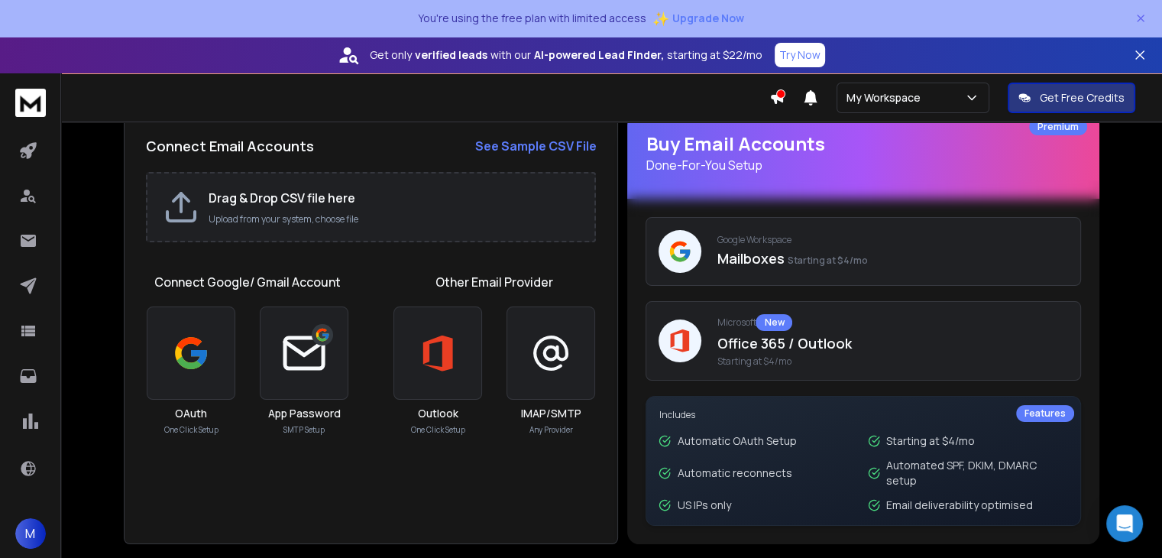
click at [552, 150] on strong "See Sample CSV File" at bounding box center [534, 146] width 121 height 17
click at [432, 386] on div at bounding box center [437, 352] width 89 height 93
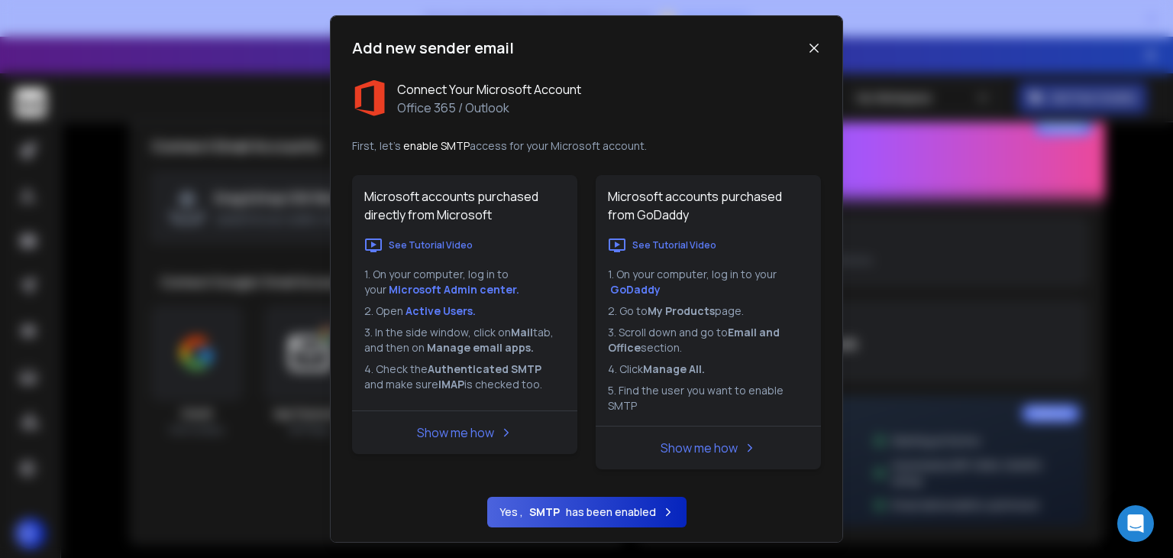
click at [642, 508] on button "Yes , SMTP has been enabled" at bounding box center [586, 512] width 199 height 31
